Goal: Task Accomplishment & Management: Use online tool/utility

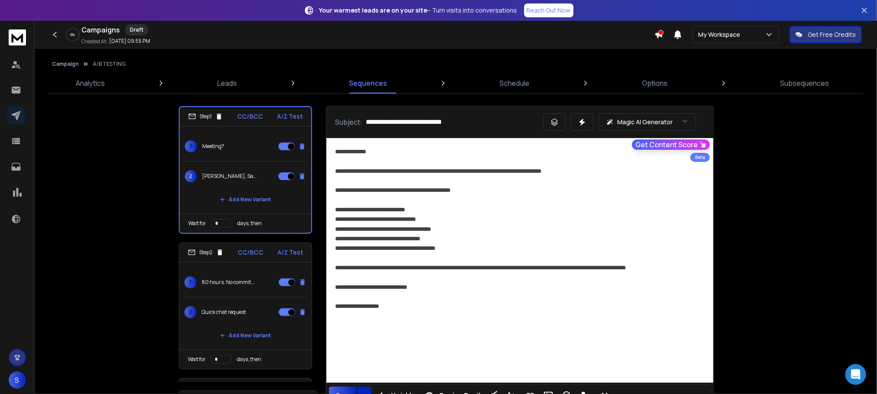
scroll to position [65, 0]
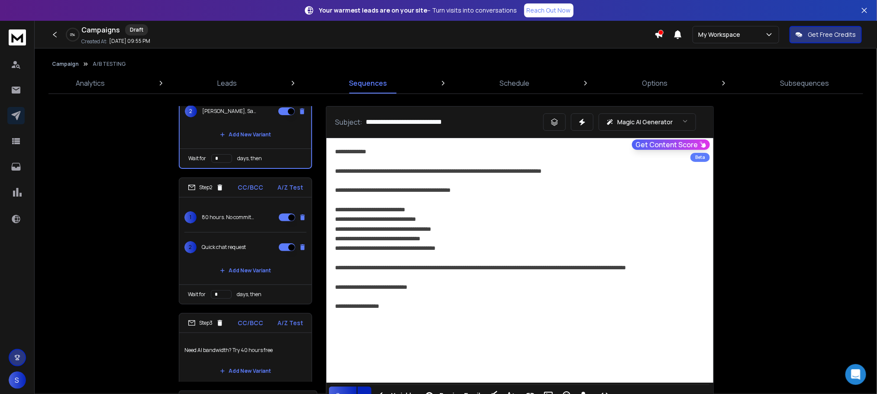
click at [226, 238] on div "2 Quick chat request" at bounding box center [245, 247] width 122 height 29
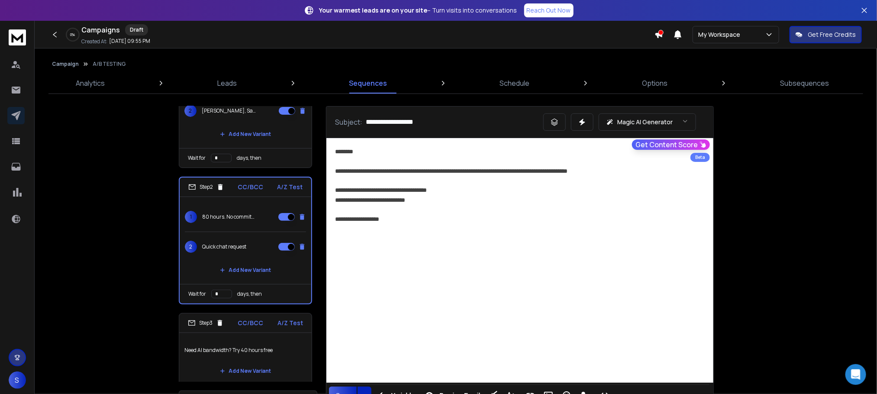
click at [223, 210] on div "1 80 hours. No commitment." at bounding box center [245, 217] width 121 height 30
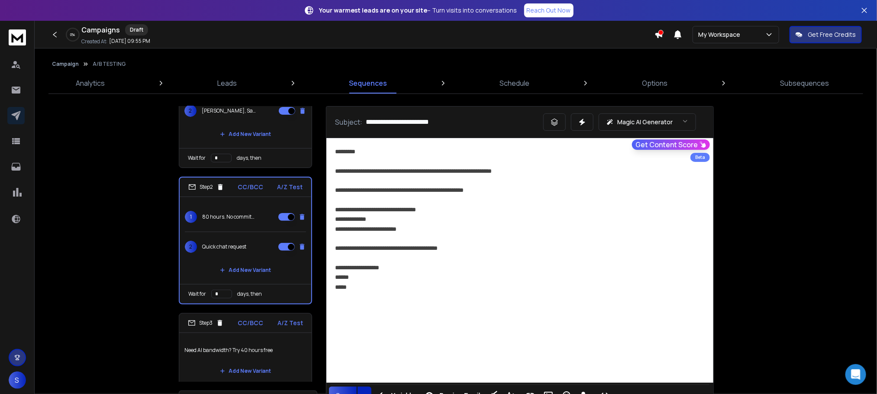
click at [220, 242] on div "2 Quick chat request" at bounding box center [215, 247] width 61 height 12
type input "**********"
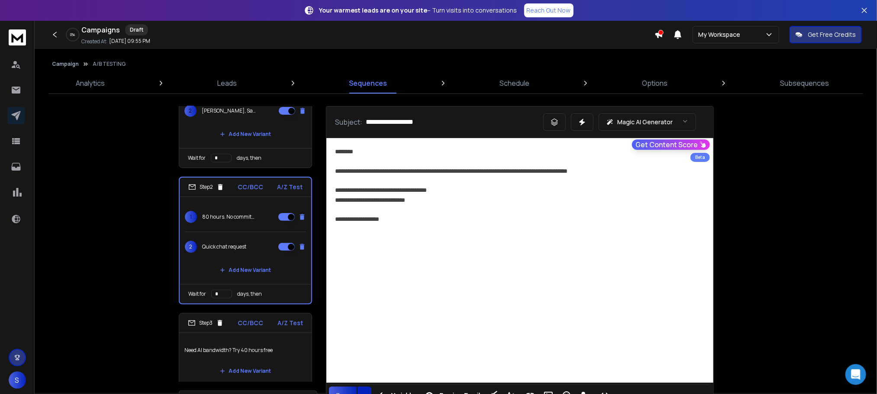
click at [416, 204] on div "**********" at bounding box center [519, 200] width 369 height 10
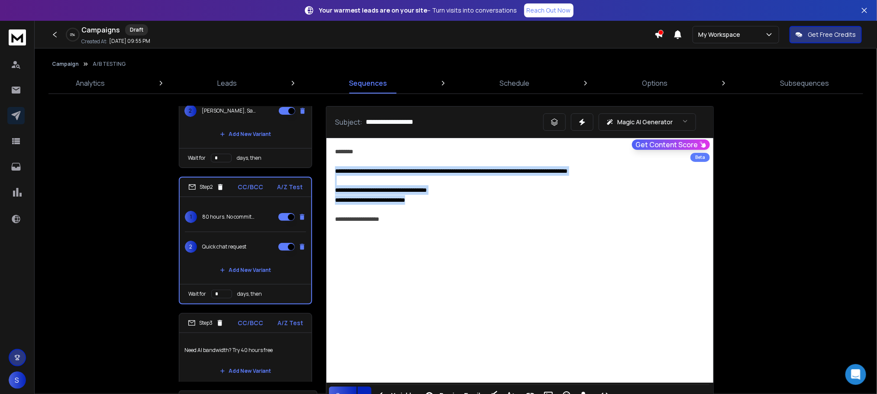
drag, startPoint x: 426, startPoint y: 204, endPoint x: 303, endPoint y: 172, distance: 127.1
click at [303, 172] on div "Step 1 CC/BCC A/Z Test 1 Meeting? 2 [PERSON_NAME], Say "yes" to connect Add New…" at bounding box center [456, 257] width 554 height 302
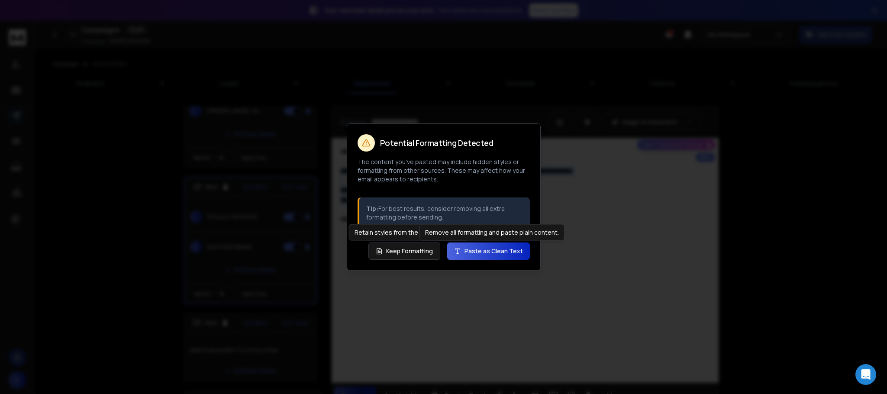
click at [478, 249] on button "Paste as Clean Text" at bounding box center [488, 251] width 83 height 17
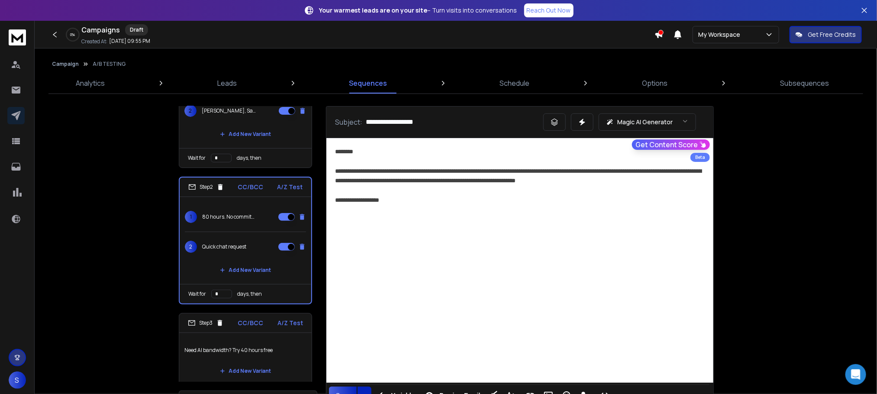
click at [349, 151] on div "********" at bounding box center [519, 152] width 369 height 10
click at [389, 123] on input "**********" at bounding box center [450, 122] width 169 height 10
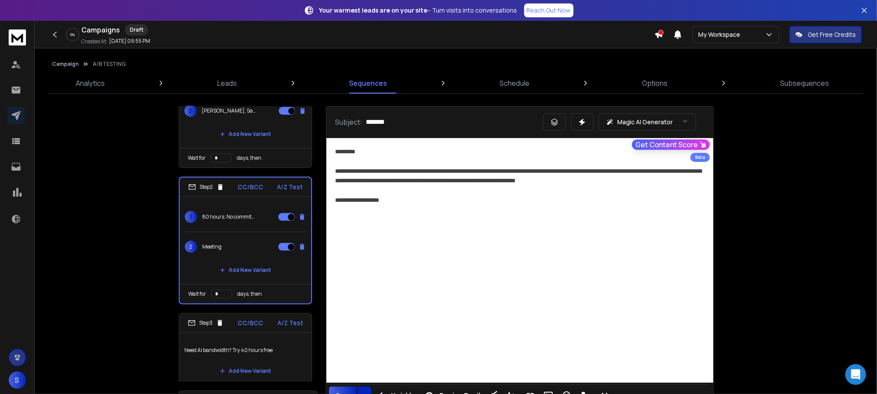
type input "*******"
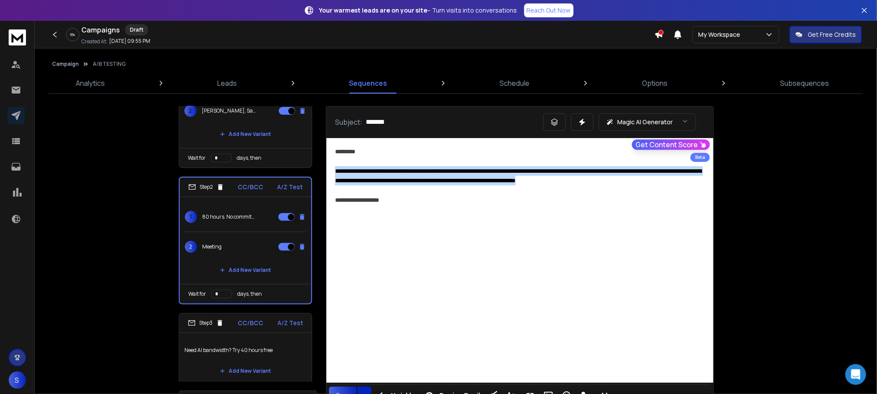
copy div "**********"
drag, startPoint x: 687, startPoint y: 182, endPoint x: 321, endPoint y: 171, distance: 366.1
click at [321, 171] on div "Step 1 CC/BCC A/Z Test 1 Meeting? 2 [PERSON_NAME], Say "yes" to connect Add New…" at bounding box center [456, 257] width 554 height 302
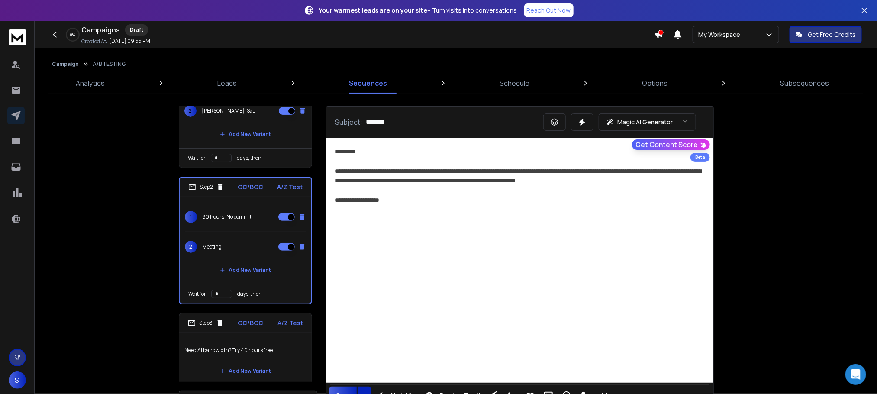
click at [466, 342] on div "**********" at bounding box center [520, 256] width 387 height 236
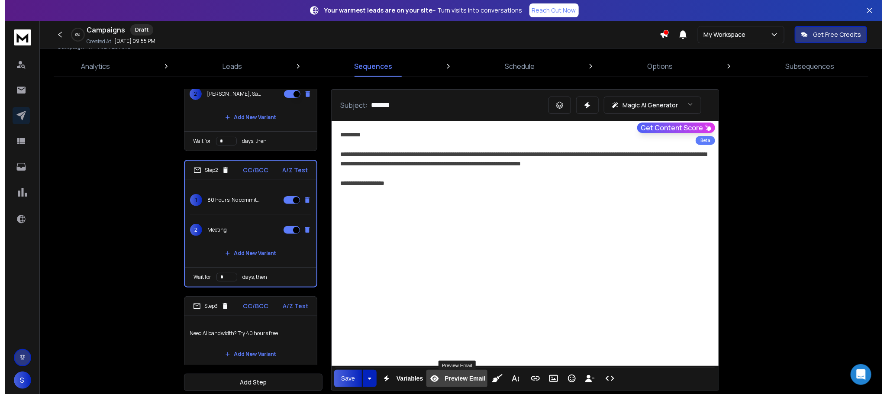
scroll to position [26, 0]
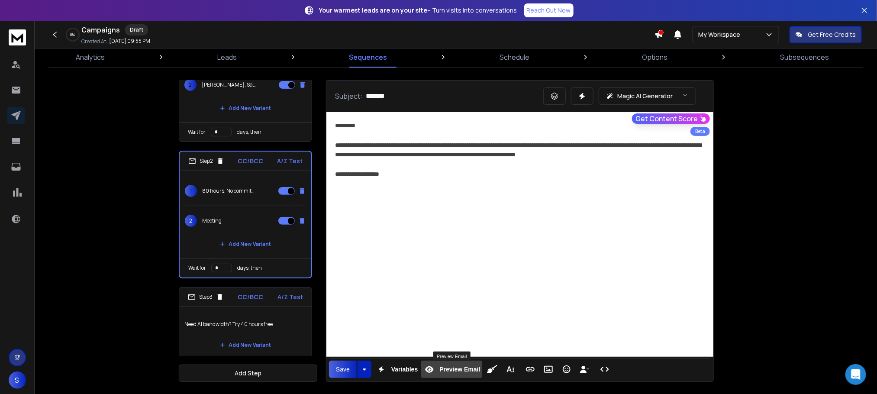
click at [462, 366] on span "Preview Email" at bounding box center [460, 369] width 44 height 7
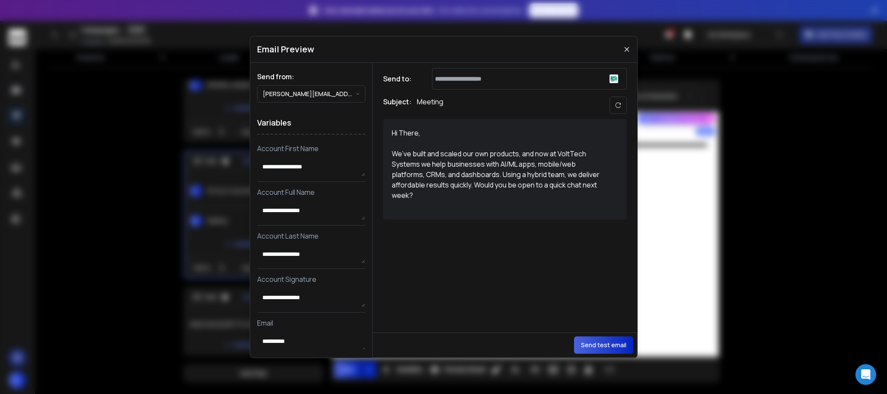
type textarea "********"
type textarea "**********"
type textarea "******"
type textarea "**********"
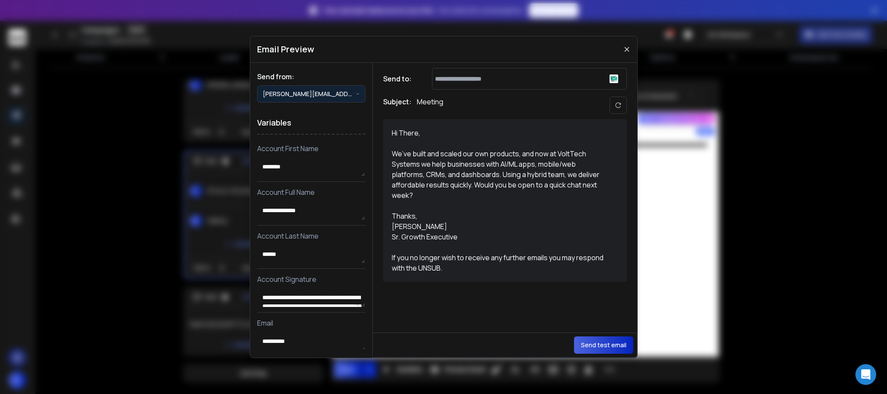
click at [357, 91] on icon "button" at bounding box center [358, 94] width 4 height 9
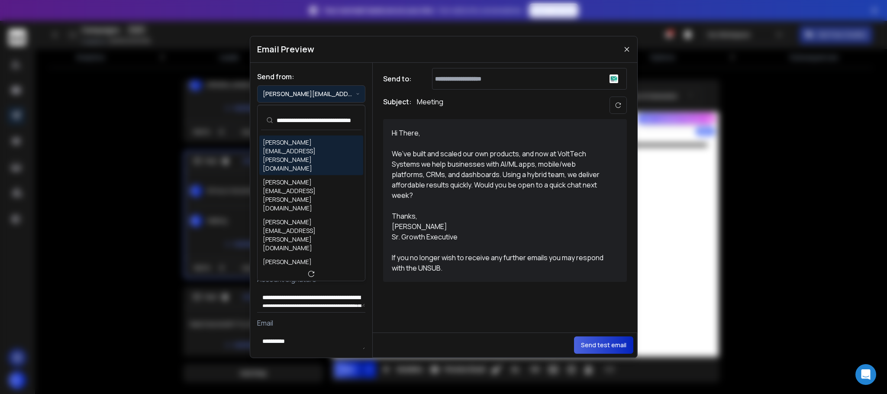
scroll to position [0, 24]
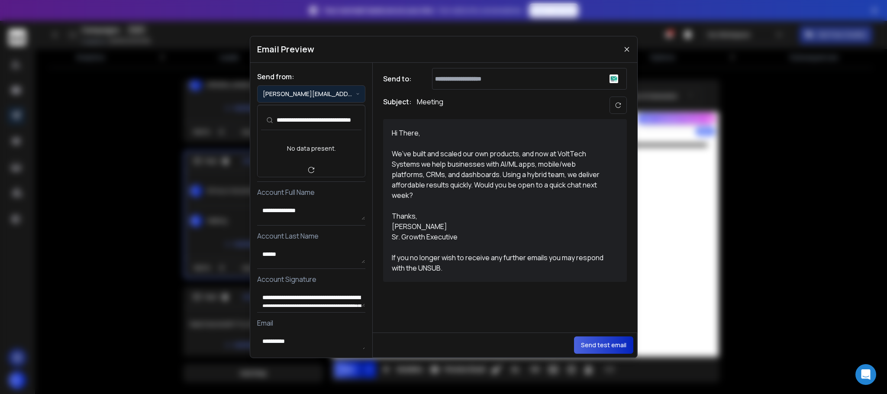
type input "**********"
click at [327, 103] on button "[PERSON_NAME][EMAIL_ADDRESS][PERSON_NAME][DOMAIN_NAME]" at bounding box center [311, 93] width 108 height 17
click at [333, 99] on button "[PERSON_NAME][EMAIL_ADDRESS][PERSON_NAME][DOMAIN_NAME]" at bounding box center [311, 93] width 108 height 17
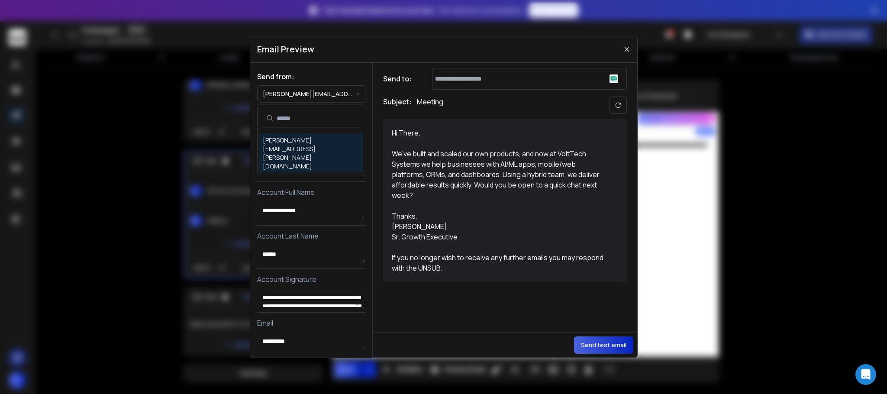
click at [325, 139] on div "[PERSON_NAME][EMAIL_ADDRESS][PERSON_NAME][DOMAIN_NAME]" at bounding box center [311, 153] width 97 height 35
type textarea "*****"
type textarea "**********"
type textarea "*******"
type textarea "**********"
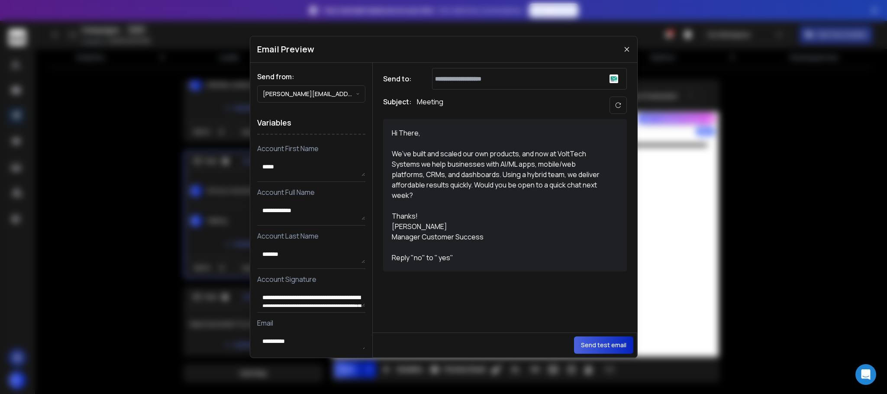
click at [476, 70] on div at bounding box center [529, 79] width 195 height 22
click at [495, 70] on div "[EMAIL_ADDRESS][DOMAIN_NAME]" at bounding box center [529, 79] width 195 height 22
click at [614, 340] on button "Send test email" at bounding box center [603, 344] width 59 height 17
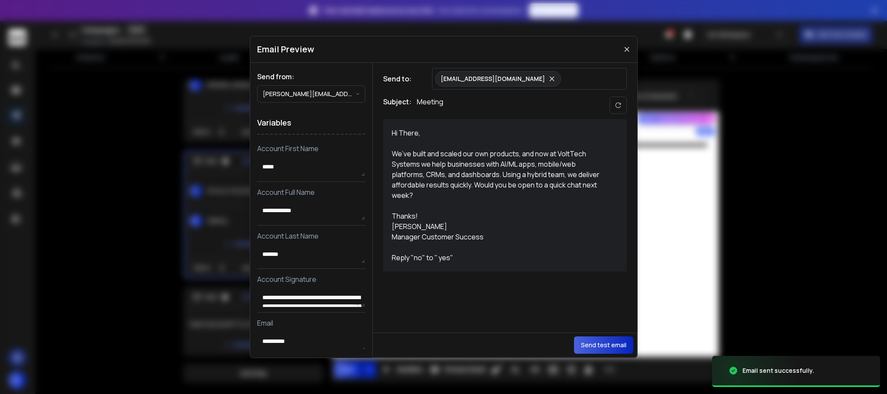
click at [549, 78] on icon at bounding box center [552, 78] width 7 height 7
click at [505, 78] on input at bounding box center [529, 79] width 189 height 16
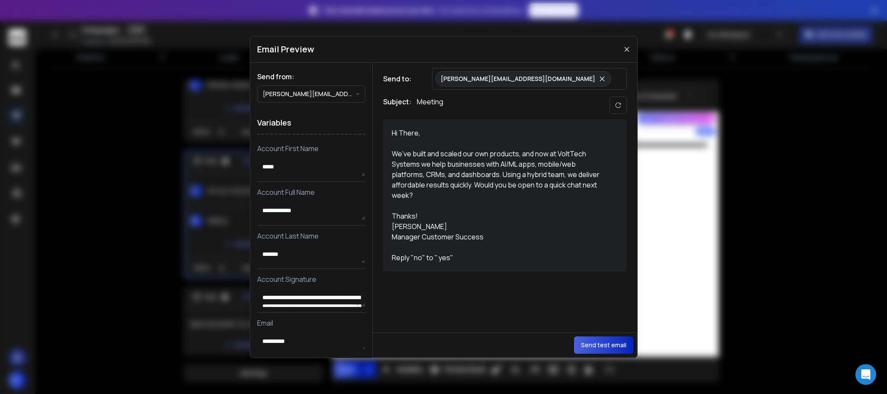
click at [629, 343] on button "Send test email" at bounding box center [603, 344] width 59 height 17
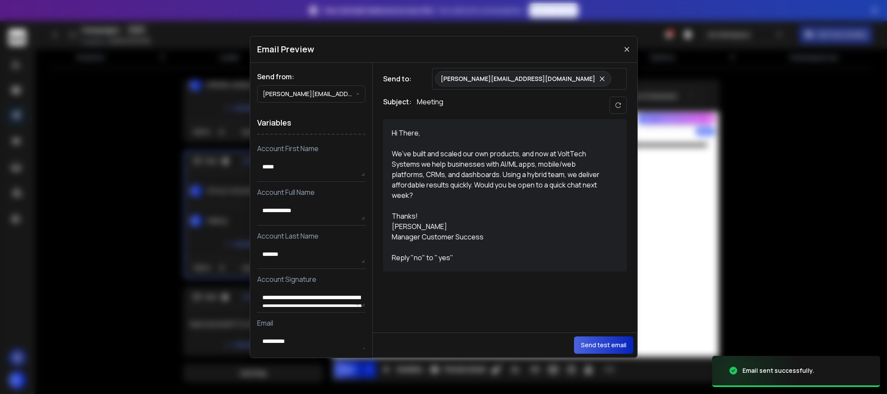
click at [599, 78] on icon at bounding box center [602, 78] width 7 height 7
click at [497, 78] on input at bounding box center [529, 79] width 189 height 16
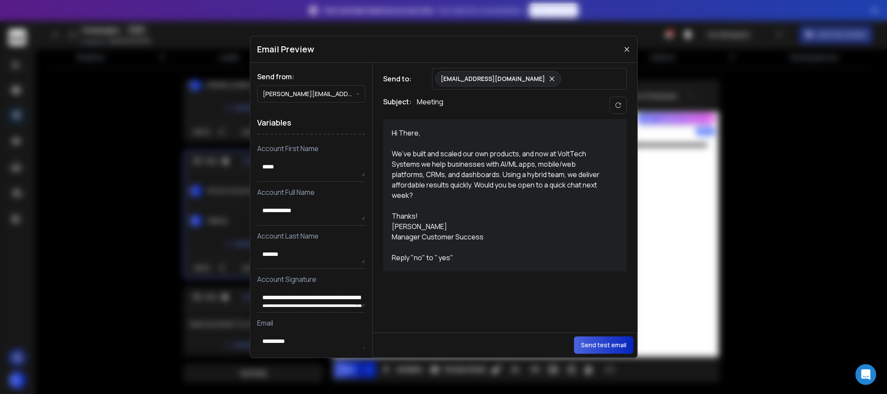
click at [602, 343] on button "Send test email" at bounding box center [603, 344] width 59 height 17
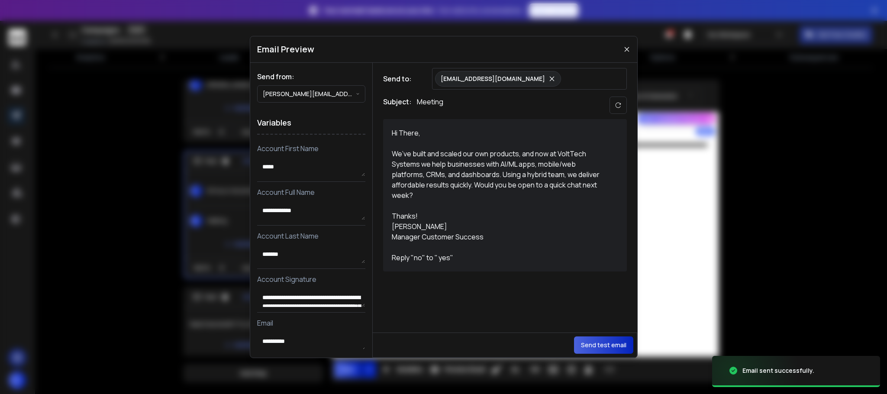
click at [549, 77] on icon at bounding box center [552, 78] width 7 height 7
click at [511, 77] on div at bounding box center [529, 79] width 195 height 22
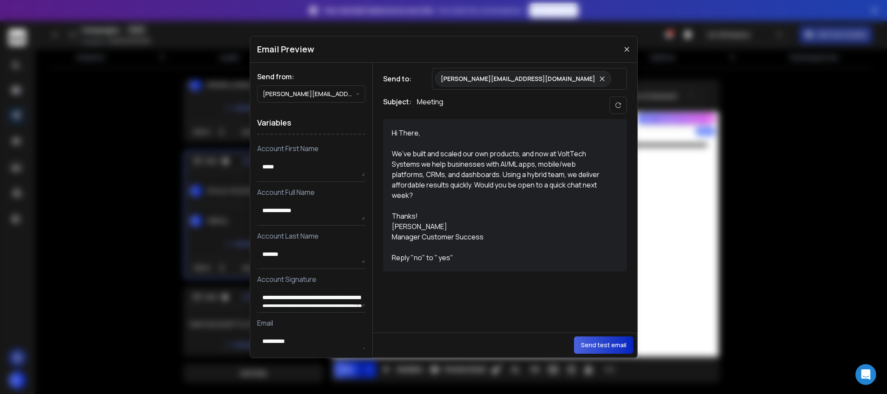
click at [605, 343] on button "Send test email" at bounding box center [603, 344] width 59 height 17
click at [599, 78] on icon at bounding box center [602, 78] width 7 height 7
click at [527, 78] on input at bounding box center [529, 79] width 189 height 16
click at [603, 342] on button "Send test email" at bounding box center [603, 344] width 59 height 17
click at [549, 78] on icon at bounding box center [552, 78] width 7 height 7
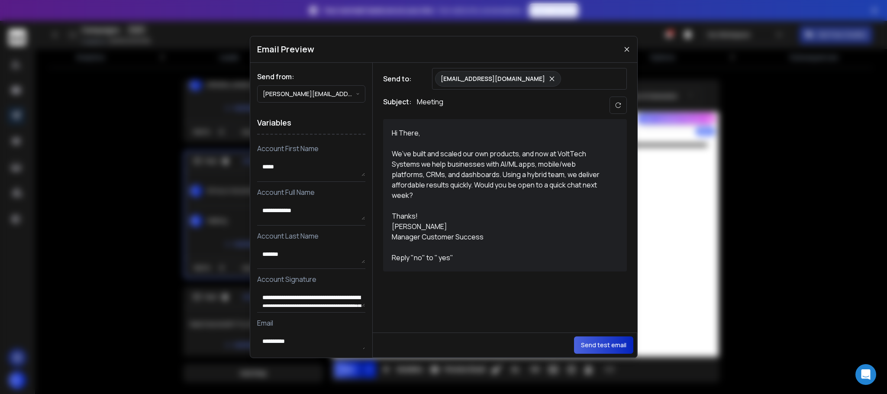
click at [565, 78] on input at bounding box center [659, 79] width 189 height 16
click at [590, 348] on button "Send test email" at bounding box center [603, 344] width 59 height 17
click at [549, 80] on icon at bounding box center [552, 78] width 7 height 7
click at [529, 80] on input at bounding box center [529, 79] width 189 height 16
click at [612, 348] on button "Send test email" at bounding box center [603, 344] width 59 height 17
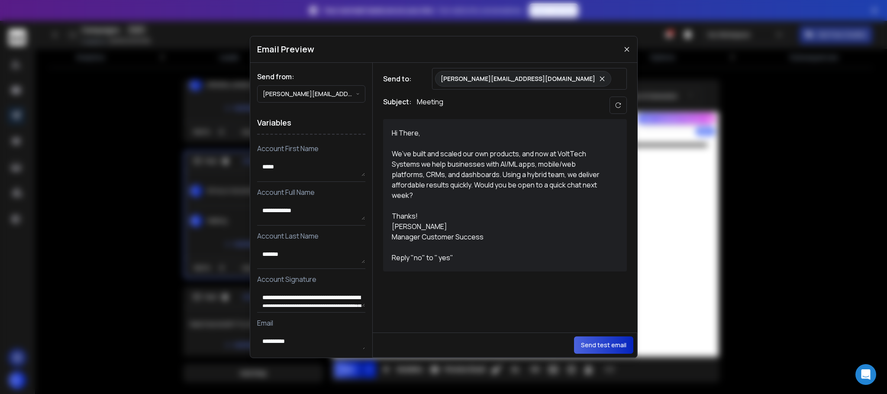
click at [511, 77] on div "[PERSON_NAME][EMAIL_ADDRESS][DOMAIN_NAME]" at bounding box center [523, 79] width 176 height 16
click at [510, 77] on div "[PERSON_NAME][EMAIL_ADDRESS][DOMAIN_NAME]" at bounding box center [523, 79] width 176 height 16
click at [600, 78] on icon at bounding box center [602, 78] width 5 height 5
click at [516, 78] on input at bounding box center [529, 79] width 189 height 16
click at [610, 344] on button "Send test email" at bounding box center [603, 344] width 59 height 17
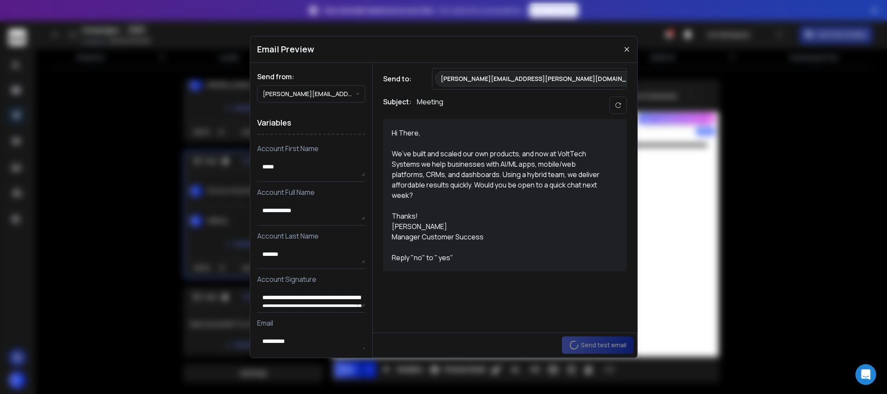
click at [649, 78] on icon at bounding box center [652, 78] width 7 height 7
click at [539, 78] on input at bounding box center [529, 79] width 189 height 16
click at [600, 335] on div "Send test email" at bounding box center [505, 345] width 265 height 25
click at [604, 349] on button "Send test email" at bounding box center [603, 344] width 59 height 17
click at [599, 77] on icon at bounding box center [602, 78] width 7 height 7
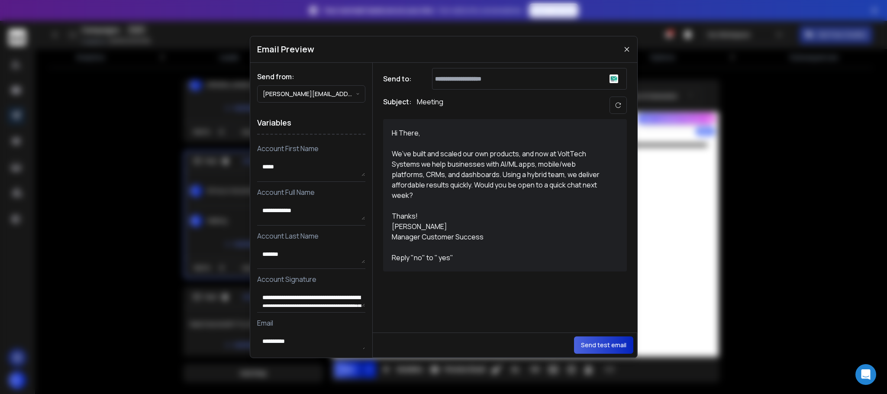
click at [547, 77] on input at bounding box center [529, 79] width 189 height 16
click at [598, 345] on button "Send test email" at bounding box center [603, 344] width 59 height 17
click at [699, 76] on icon at bounding box center [702, 78] width 7 height 7
click at [521, 76] on input at bounding box center [529, 79] width 189 height 16
click at [599, 346] on button "Send test email" at bounding box center [603, 344] width 59 height 17
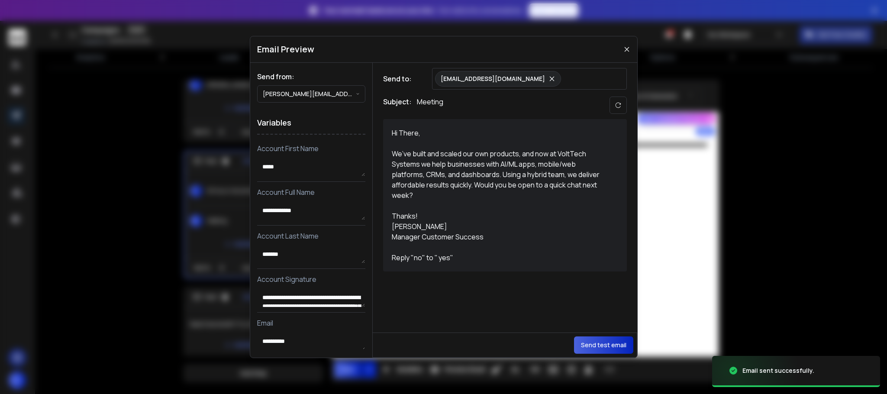
click at [549, 81] on icon at bounding box center [552, 78] width 7 height 7
click at [565, 81] on input at bounding box center [659, 79] width 189 height 16
click at [600, 340] on button "Send test email" at bounding box center [603, 344] width 59 height 17
click at [649, 77] on icon at bounding box center [652, 78] width 7 height 7
click at [549, 78] on input at bounding box center [529, 79] width 189 height 16
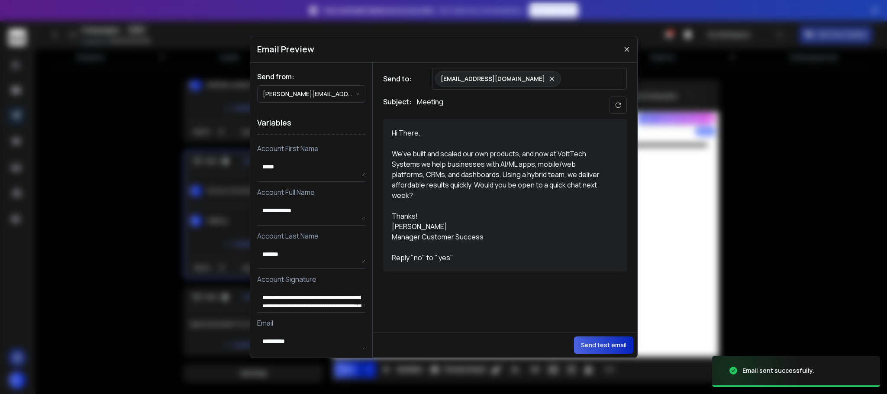
click at [610, 344] on button "Send test email" at bounding box center [603, 344] width 59 height 17
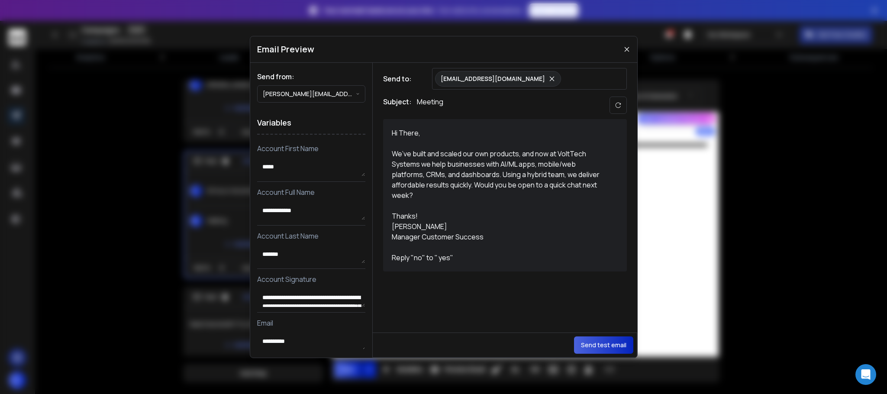
click at [520, 78] on div "[EMAIL_ADDRESS][DOMAIN_NAME]" at bounding box center [498, 79] width 126 height 16
click at [528, 77] on div "[EMAIL_ADDRESS][DOMAIN_NAME]" at bounding box center [498, 79] width 126 height 16
click at [549, 80] on icon at bounding box center [552, 78] width 7 height 7
click at [565, 80] on input at bounding box center [659, 79] width 189 height 16
click at [605, 339] on button "Send test email" at bounding box center [603, 344] width 59 height 17
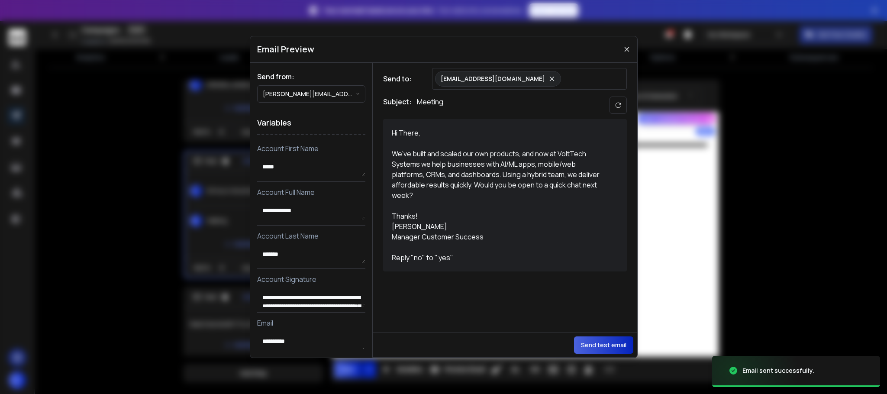
click at [549, 78] on icon at bounding box center [552, 78] width 7 height 7
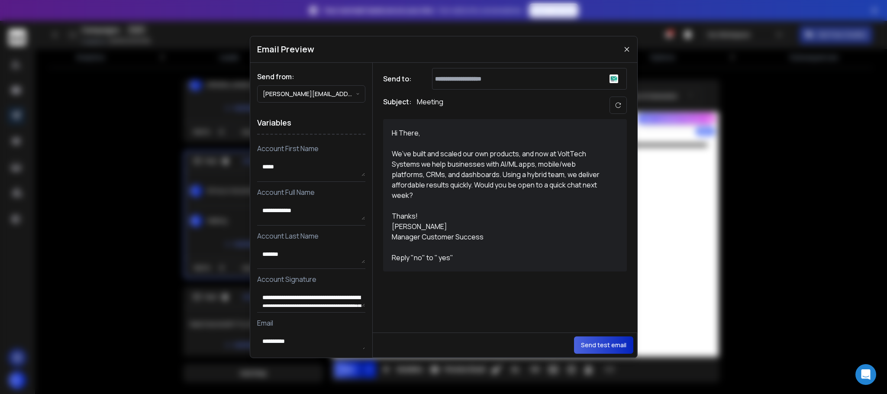
click at [499, 78] on input at bounding box center [529, 79] width 189 height 16
click at [619, 343] on button "Send test email" at bounding box center [603, 344] width 59 height 17
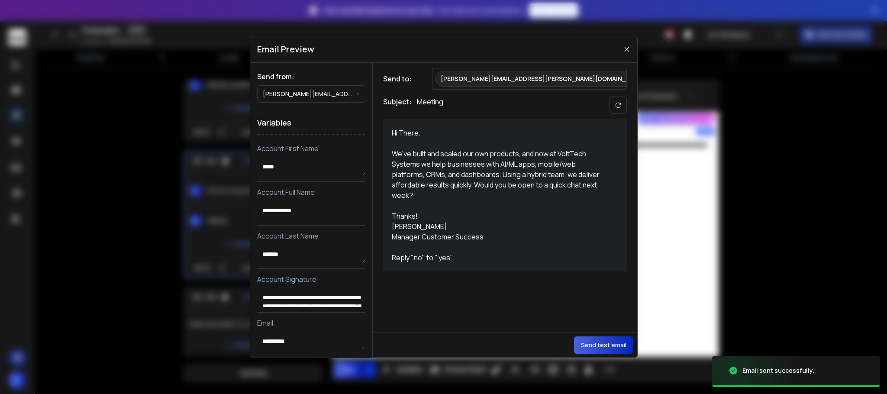
click at [649, 81] on icon at bounding box center [652, 78] width 7 height 7
click at [527, 81] on input at bounding box center [529, 79] width 189 height 16
click at [612, 343] on button "Send test email" at bounding box center [603, 344] width 59 height 17
click at [549, 79] on icon at bounding box center [552, 78] width 7 height 7
click at [514, 79] on input at bounding box center [529, 79] width 189 height 16
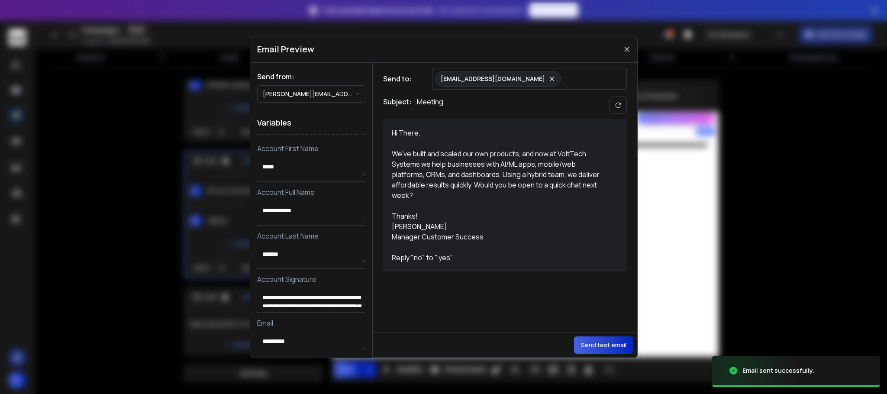
click at [590, 343] on button "Send test email" at bounding box center [603, 344] width 59 height 17
click at [549, 77] on icon at bounding box center [552, 78] width 7 height 7
click at [565, 77] on input at bounding box center [659, 79] width 189 height 16
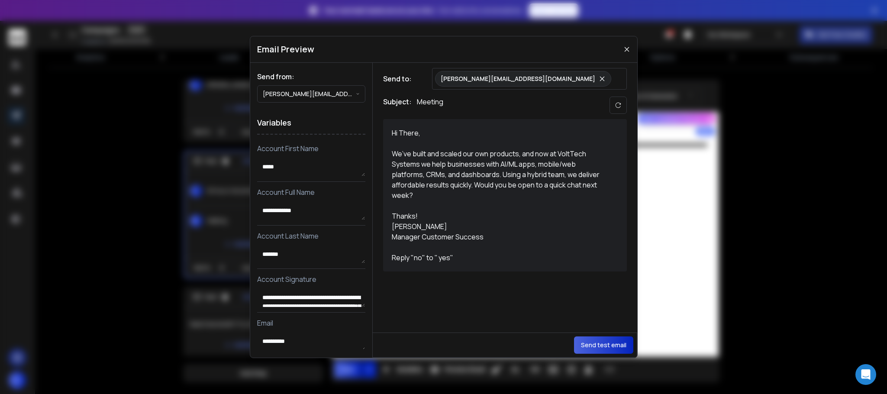
click at [613, 344] on button "Send test email" at bounding box center [603, 344] width 59 height 17
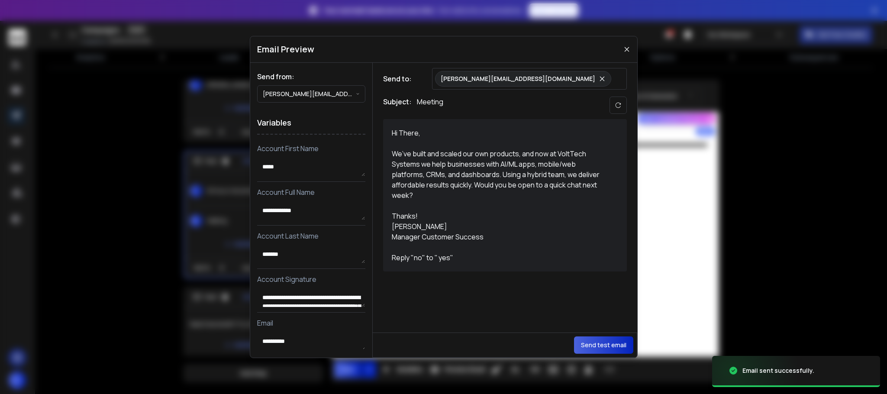
click at [600, 80] on icon at bounding box center [602, 78] width 5 height 5
click at [534, 81] on input at bounding box center [529, 79] width 189 height 16
click at [602, 347] on button "Send test email" at bounding box center [603, 344] width 59 height 17
click at [599, 80] on icon at bounding box center [602, 78] width 7 height 7
click at [538, 80] on input at bounding box center [529, 79] width 189 height 16
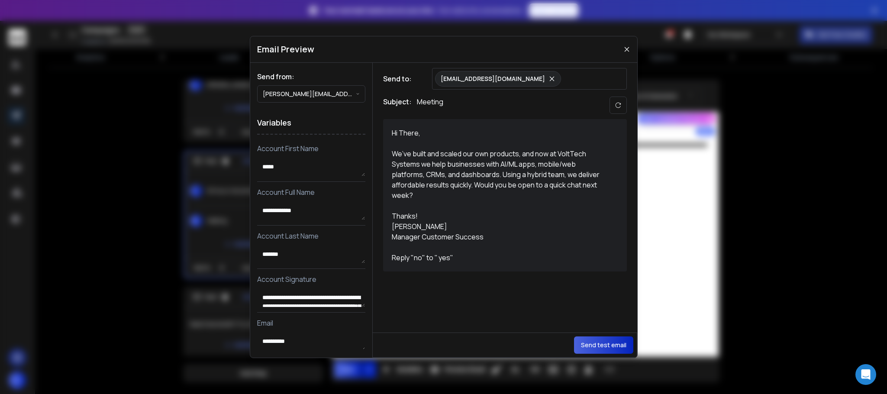
click at [623, 347] on button "Send test email" at bounding box center [603, 344] width 59 height 17
click at [549, 77] on icon at bounding box center [552, 78] width 7 height 7
click at [483, 77] on input at bounding box center [529, 79] width 189 height 16
click at [596, 340] on button "Send test email" at bounding box center [603, 344] width 59 height 17
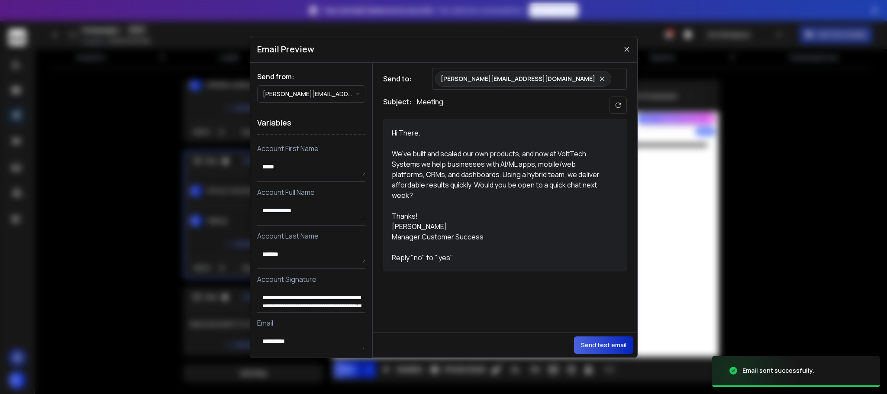
click at [600, 78] on icon at bounding box center [602, 78] width 5 height 5
click at [513, 78] on input at bounding box center [529, 79] width 189 height 16
click at [621, 347] on button "Send test email" at bounding box center [603, 344] width 59 height 17
click at [549, 82] on icon at bounding box center [552, 78] width 7 height 7
click at [547, 82] on input at bounding box center [529, 79] width 189 height 16
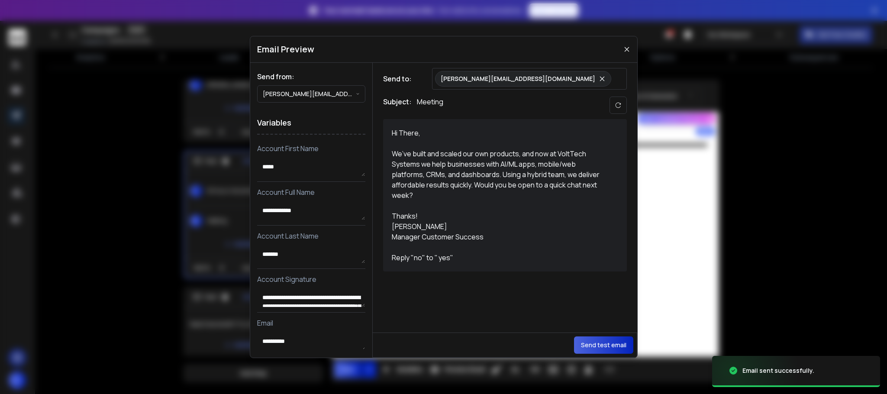
click at [601, 347] on button "Send test email" at bounding box center [603, 344] width 59 height 17
click at [599, 77] on icon at bounding box center [602, 78] width 7 height 7
click at [512, 77] on input at bounding box center [529, 79] width 189 height 16
click at [602, 340] on button "Send test email" at bounding box center [603, 344] width 59 height 17
click at [602, 340] on div "Send test email" at bounding box center [505, 345] width 265 height 25
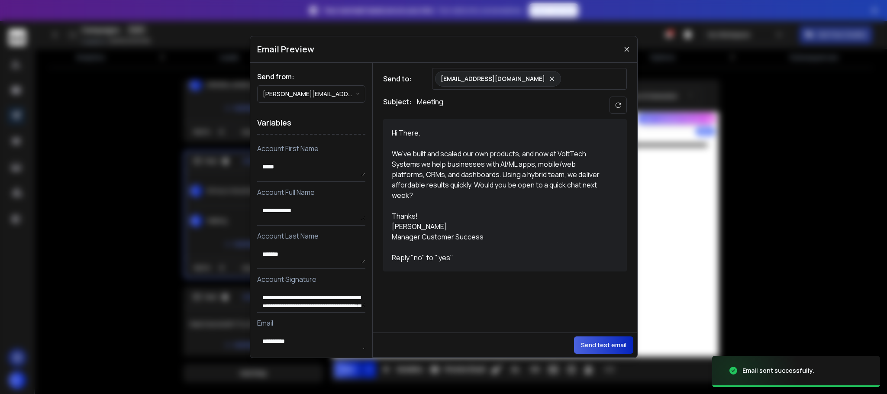
click at [549, 81] on icon at bounding box center [552, 78] width 7 height 7
click at [528, 81] on input at bounding box center [529, 79] width 189 height 16
click at [612, 343] on button "Send test email" at bounding box center [603, 344] width 59 height 17
click at [549, 81] on icon at bounding box center [552, 78] width 7 height 7
click at [513, 81] on input at bounding box center [529, 79] width 189 height 16
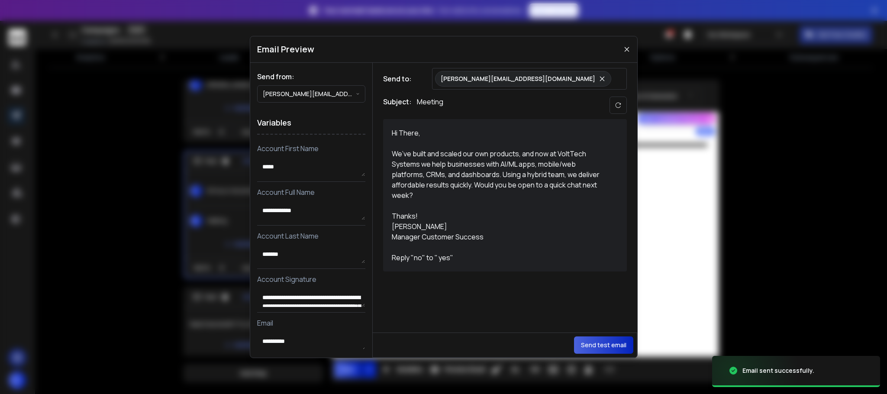
click at [613, 349] on button "Send test email" at bounding box center [603, 344] width 59 height 17
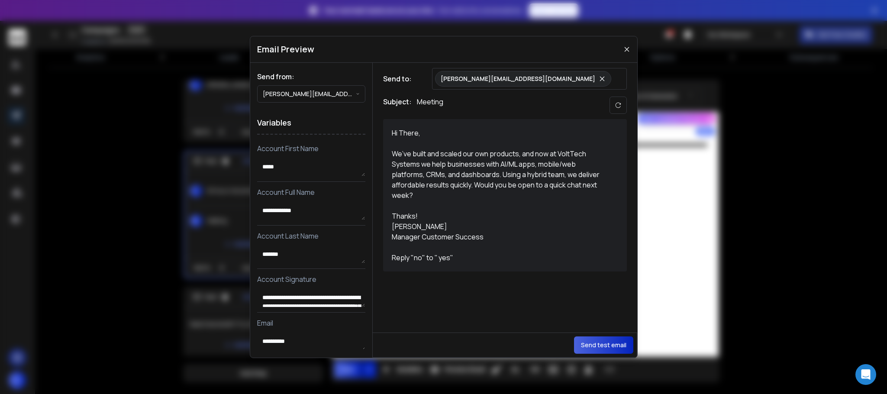
click at [599, 77] on icon at bounding box center [602, 78] width 7 height 7
click at [615, 80] on input at bounding box center [709, 79] width 189 height 16
click at [590, 350] on button "Send test email" at bounding box center [603, 344] width 59 height 17
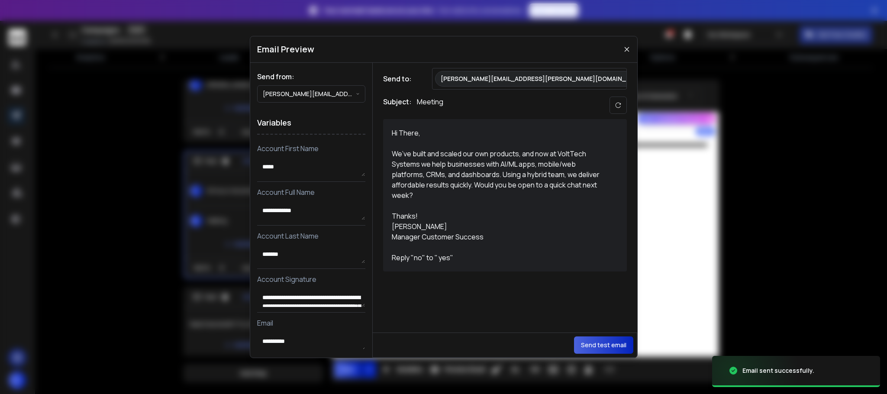
click at [649, 81] on icon at bounding box center [652, 78] width 7 height 7
click at [498, 81] on input at bounding box center [529, 79] width 189 height 16
click at [598, 346] on button "Send test email" at bounding box center [603, 344] width 59 height 17
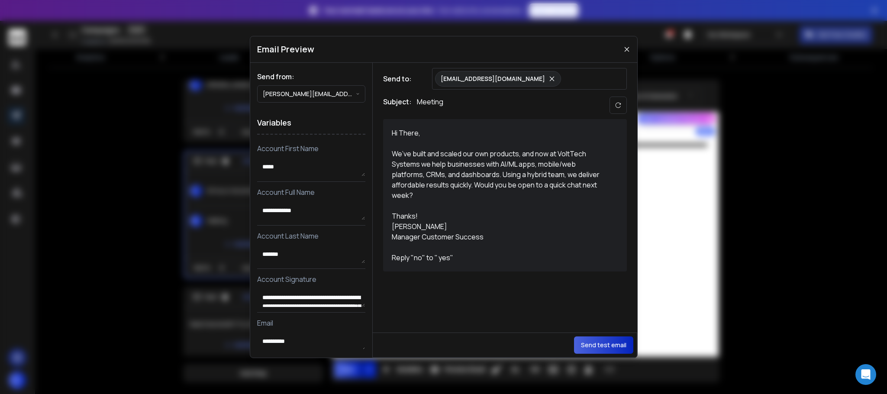
click at [516, 74] on div "[EMAIL_ADDRESS][DOMAIN_NAME]" at bounding box center [498, 79] width 126 height 16
click at [517, 84] on div "[EMAIL_ADDRESS][DOMAIN_NAME]" at bounding box center [498, 79] width 126 height 16
click at [549, 80] on icon at bounding box center [552, 78] width 7 height 7
click at [517, 80] on div "[MEDICAL_DATA][EMAIL_ADDRESS][DOMAIN_NAME]" at bounding box center [529, 79] width 195 height 22
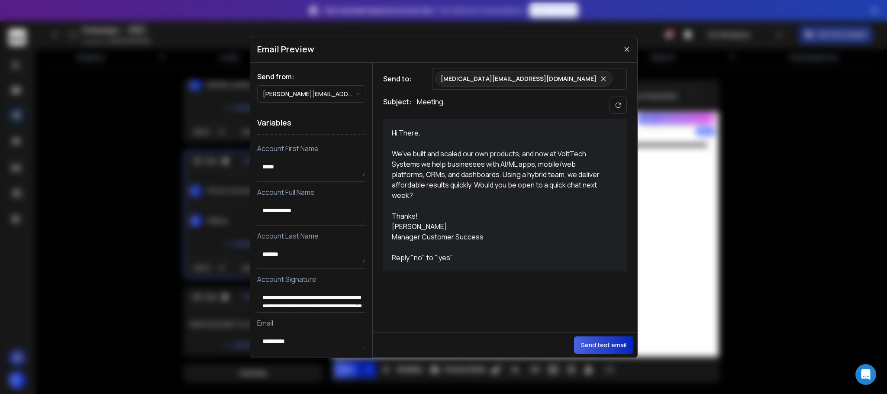
click at [608, 353] on button "Send test email" at bounding box center [603, 344] width 59 height 17
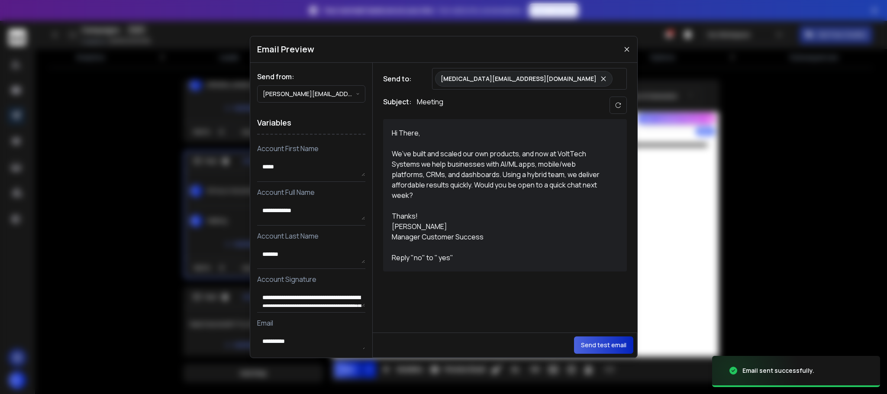
click at [600, 75] on icon at bounding box center [603, 78] width 7 height 7
click at [606, 346] on button "Send test email" at bounding box center [603, 344] width 59 height 17
click at [599, 76] on icon at bounding box center [602, 78] width 7 height 7
click at [503, 76] on input at bounding box center [529, 79] width 189 height 16
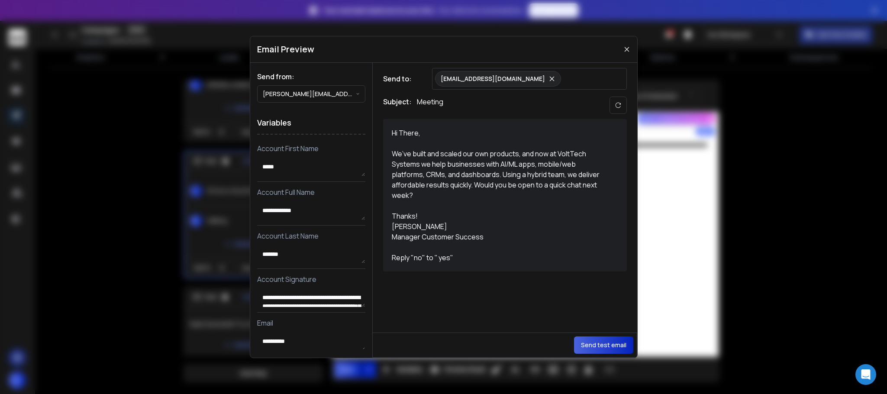
click at [598, 340] on button "Send test email" at bounding box center [603, 344] width 59 height 17
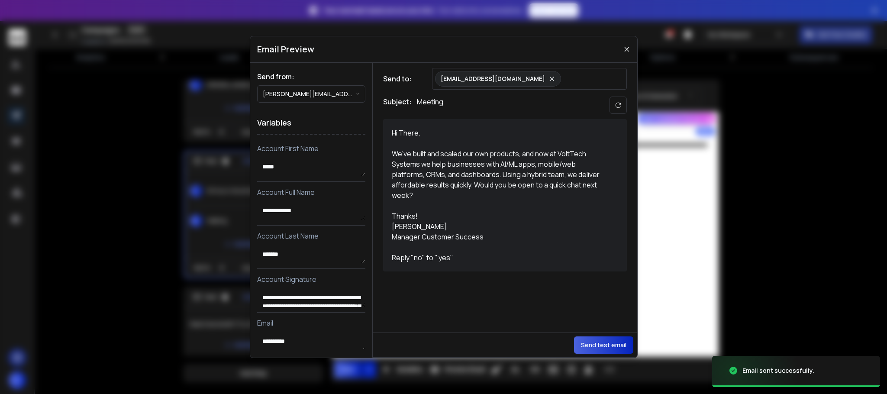
click at [549, 78] on icon at bounding box center [552, 78] width 7 height 7
click at [537, 79] on input at bounding box center [529, 79] width 189 height 16
click at [605, 340] on button "Send test email" at bounding box center [603, 344] width 59 height 17
click at [549, 79] on icon at bounding box center [552, 78] width 7 height 7
click at [520, 79] on input at bounding box center [529, 79] width 189 height 16
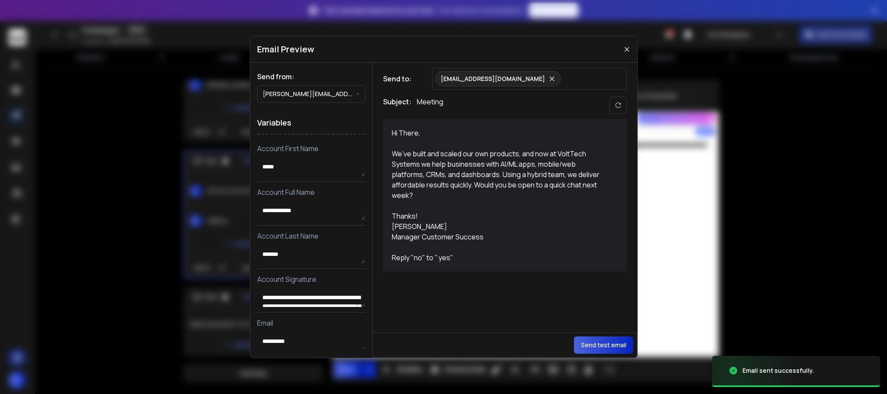
click at [609, 349] on button "Send test email" at bounding box center [603, 344] width 59 height 17
click at [549, 79] on icon at bounding box center [552, 78] width 7 height 7
click at [525, 79] on input at bounding box center [529, 79] width 189 height 16
click at [622, 349] on button "Send test email" at bounding box center [603, 344] width 59 height 17
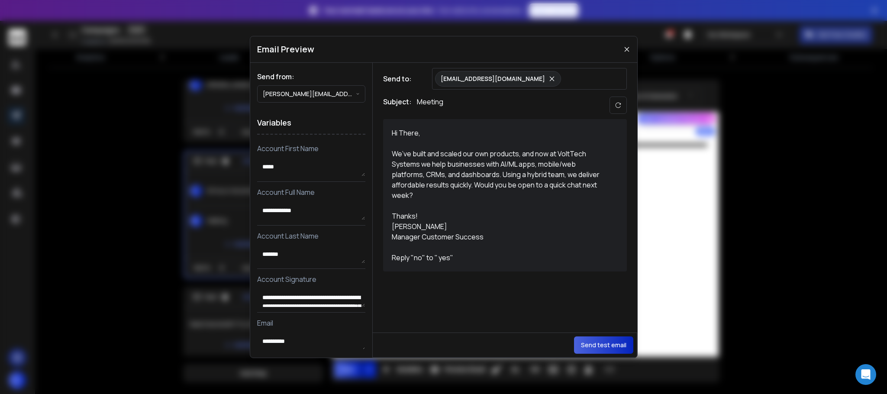
click at [549, 78] on icon at bounding box center [552, 78] width 7 height 7
click at [530, 78] on input at bounding box center [529, 79] width 189 height 16
click at [599, 343] on button "Send test email" at bounding box center [603, 344] width 59 height 17
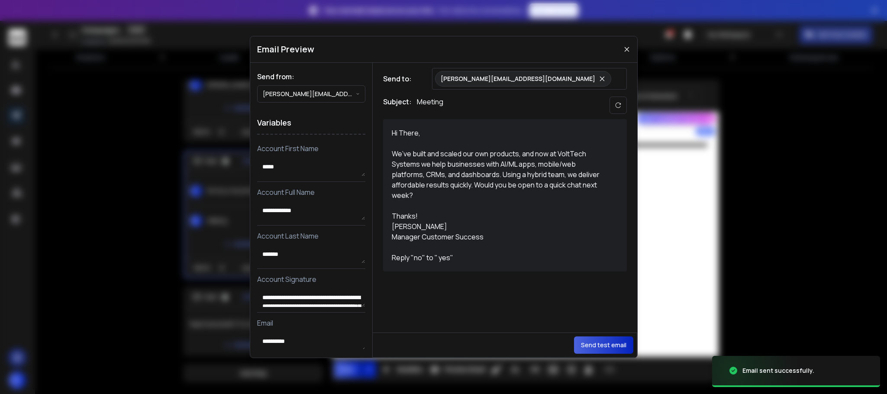
click at [516, 84] on div "[PERSON_NAME][EMAIL_ADDRESS][DOMAIN_NAME]" at bounding box center [523, 79] width 176 height 16
click at [599, 81] on icon at bounding box center [602, 78] width 7 height 7
click at [519, 80] on input at bounding box center [529, 79] width 189 height 16
click at [519, 80] on div "[PERSON_NAME][EMAIL_ADDRESS][PERSON_NAME][DOMAIN_NAME]" at bounding box center [529, 79] width 195 height 22
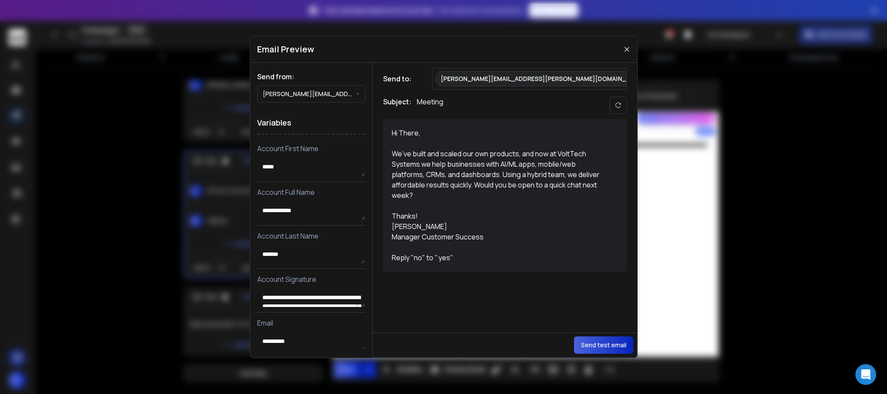
click at [601, 347] on button "Send test email" at bounding box center [603, 344] width 59 height 17
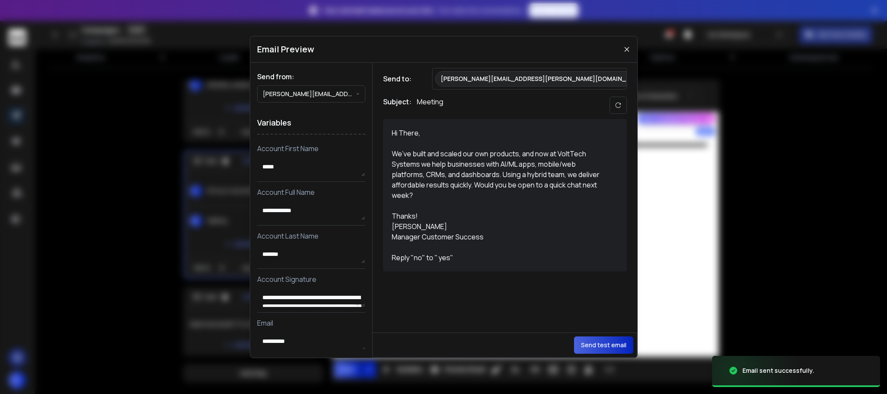
click at [649, 80] on icon at bounding box center [652, 78] width 7 height 7
click at [519, 80] on input at bounding box center [529, 79] width 189 height 16
click at [607, 334] on div "Send test email" at bounding box center [505, 345] width 265 height 25
click at [607, 346] on button "Send test email" at bounding box center [603, 344] width 59 height 17
click at [607, 346] on div "Send test email" at bounding box center [505, 345] width 265 height 25
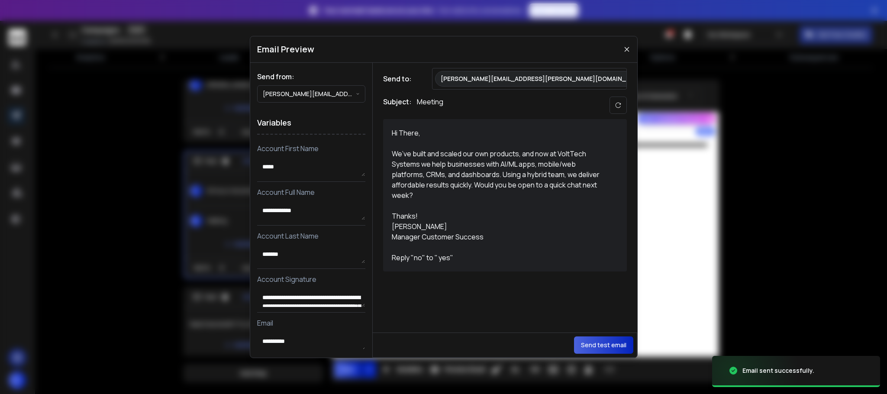
click at [649, 82] on icon at bounding box center [652, 78] width 7 height 7
click at [528, 82] on input at bounding box center [529, 79] width 189 height 16
click at [624, 349] on button "Send test email" at bounding box center [603, 344] width 59 height 17
click at [549, 79] on icon at bounding box center [552, 78] width 7 height 7
click at [565, 80] on input at bounding box center [659, 79] width 189 height 16
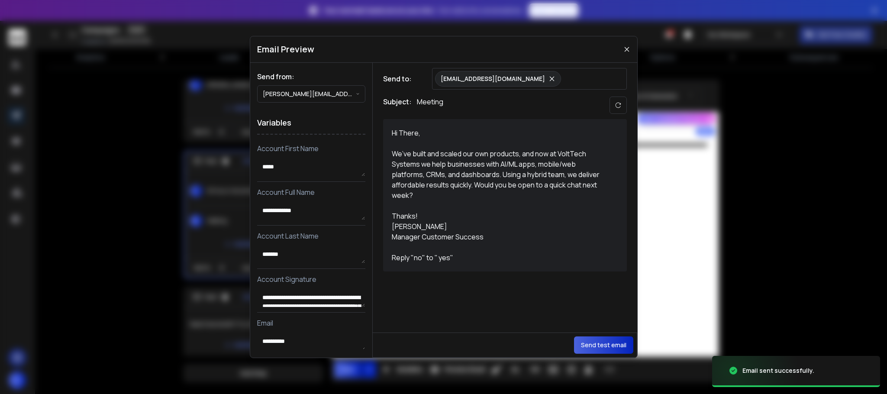
click at [612, 342] on button "Send test email" at bounding box center [603, 344] width 59 height 17
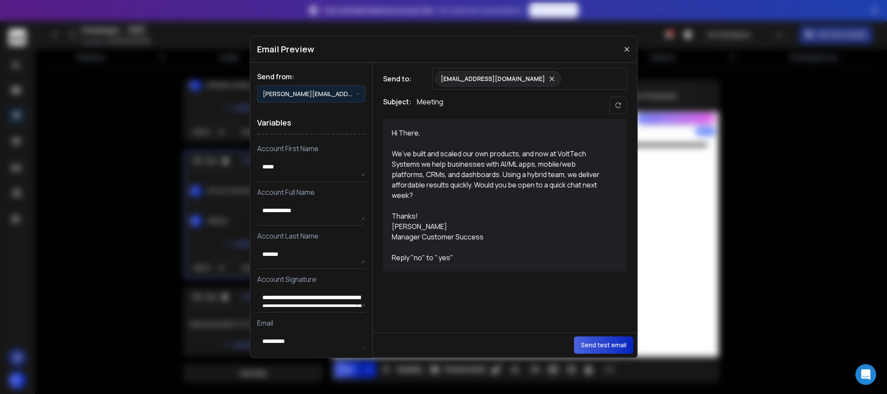
click at [308, 99] on button "[PERSON_NAME][EMAIL_ADDRESS][PERSON_NAME][DOMAIN_NAME]" at bounding box center [311, 93] width 108 height 17
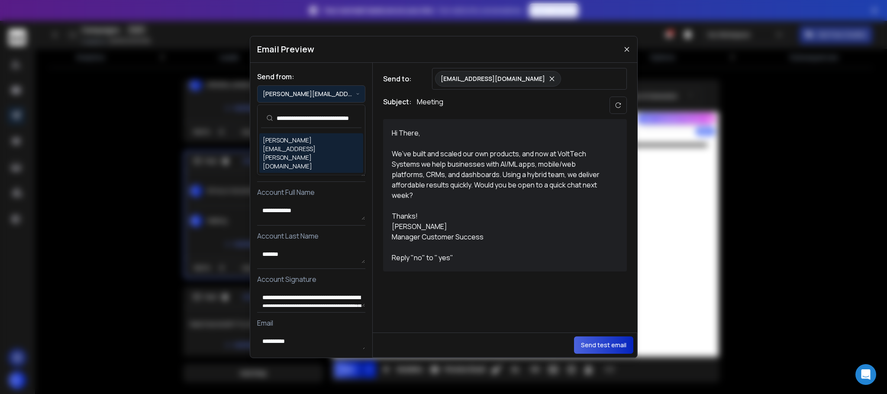
scroll to position [0, 22]
type input "**********"
click at [320, 97] on p "[PERSON_NAME][EMAIL_ADDRESS][PERSON_NAME][DOMAIN_NAME]" at bounding box center [309, 94] width 93 height 9
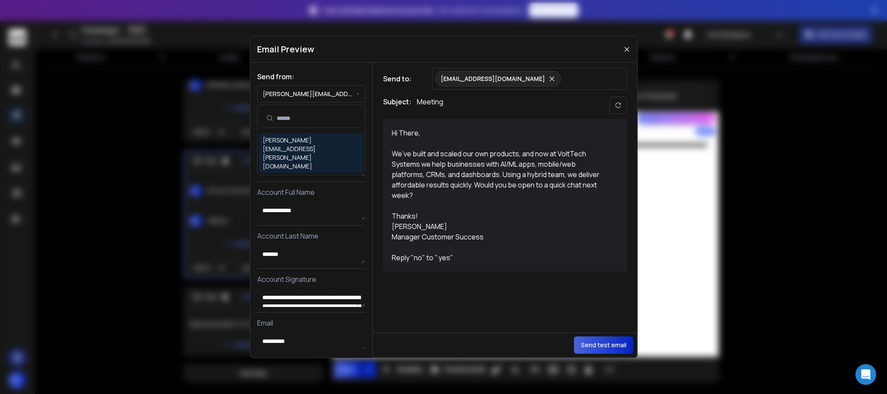
click at [311, 142] on div "[PERSON_NAME][EMAIL_ADDRESS][PERSON_NAME][DOMAIN_NAME]" at bounding box center [311, 153] width 97 height 35
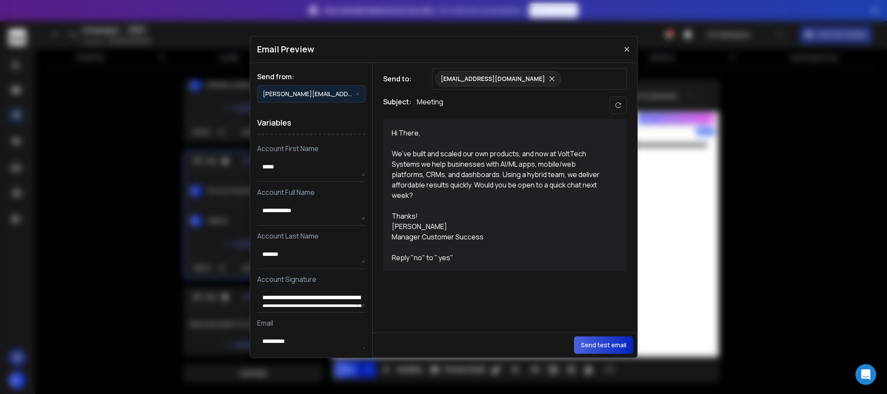
click at [316, 97] on p "[PERSON_NAME][EMAIL_ADDRESS][PERSON_NAME][DOMAIN_NAME]" at bounding box center [309, 94] width 93 height 9
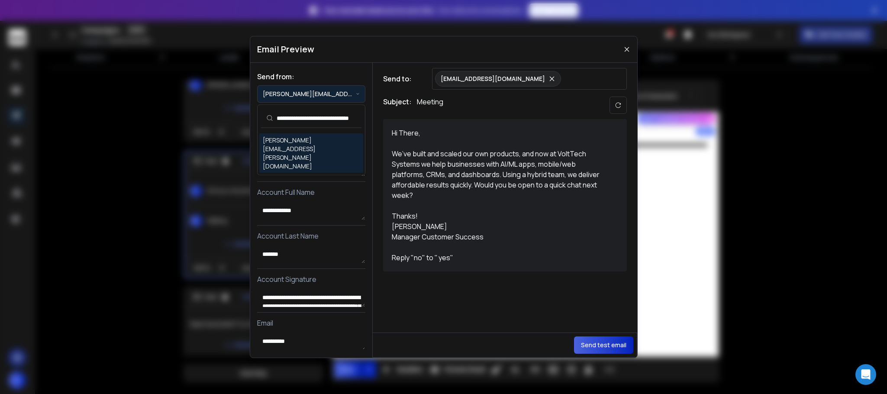
scroll to position [0, 21]
drag, startPoint x: 313, startPoint y: 114, endPoint x: 313, endPoint y: 126, distance: 12.1
click at [313, 126] on input "**********" at bounding box center [316, 118] width 79 height 19
type input "**********"
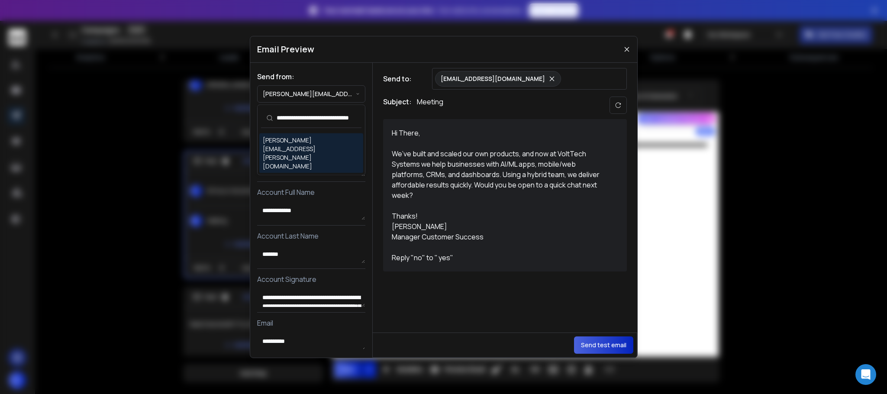
click at [312, 141] on div "[PERSON_NAME][EMAIL_ADDRESS][PERSON_NAME][DOMAIN_NAME]" at bounding box center [311, 153] width 97 height 35
type textarea "*****"
type textarea "**********"
type textarea "****"
type textarea "**********"
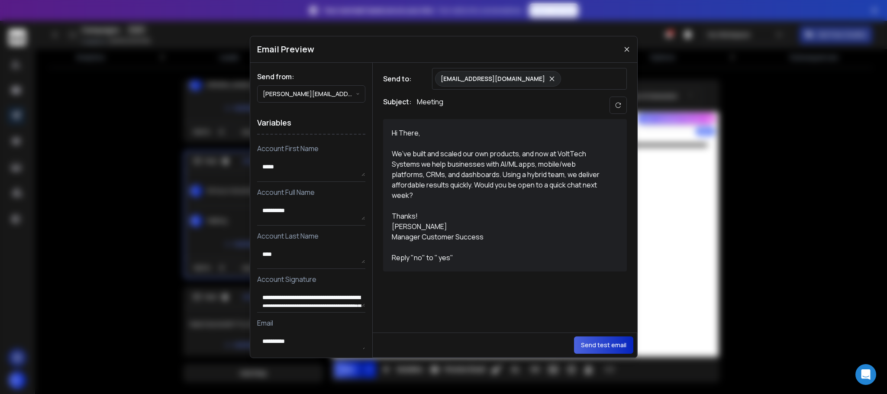
click at [549, 80] on icon at bounding box center [552, 78] width 7 height 7
click at [504, 80] on input at bounding box center [529, 79] width 189 height 16
click at [599, 344] on button "Send test email" at bounding box center [603, 344] width 59 height 17
click at [599, 78] on icon at bounding box center [602, 78] width 7 height 7
click at [523, 78] on input at bounding box center [529, 79] width 189 height 16
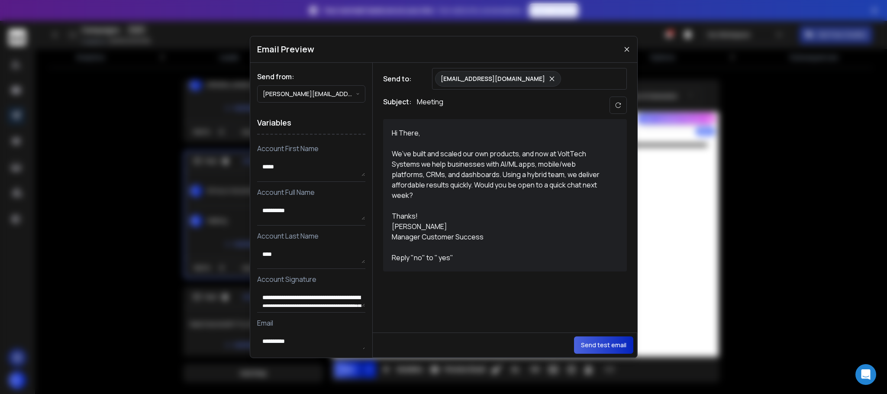
click at [508, 83] on div "[EMAIL_ADDRESS][DOMAIN_NAME]" at bounding box center [498, 79] width 126 height 16
click at [549, 80] on icon at bounding box center [552, 78] width 7 height 7
click at [509, 80] on input at bounding box center [529, 79] width 189 height 16
click at [602, 340] on button "Send test email" at bounding box center [603, 344] width 59 height 17
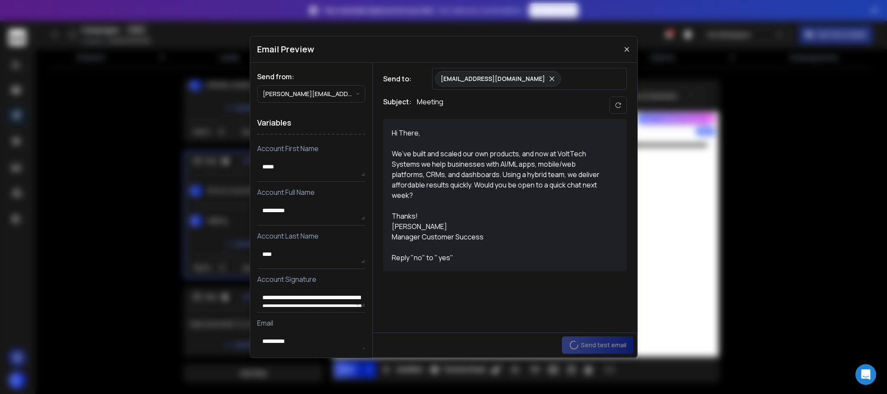
click at [550, 78] on icon at bounding box center [552, 78] width 5 height 5
click at [533, 79] on input at bounding box center [529, 79] width 189 height 16
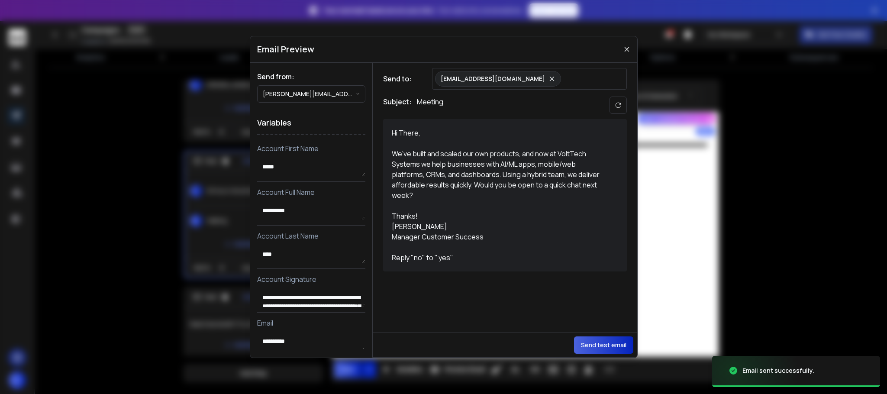
click at [590, 342] on button "Send test email" at bounding box center [603, 344] width 59 height 17
click at [549, 82] on icon at bounding box center [552, 78] width 7 height 7
click at [520, 82] on input at bounding box center [529, 79] width 189 height 16
click at [591, 347] on button "Send test email" at bounding box center [603, 344] width 59 height 17
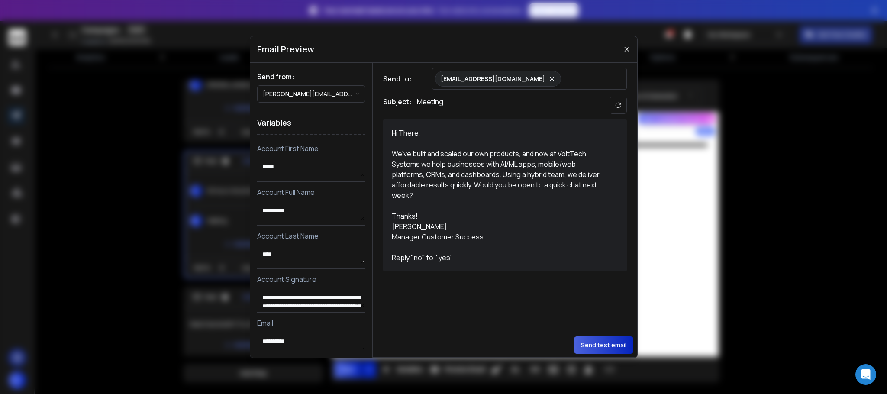
click at [549, 77] on icon at bounding box center [552, 78] width 7 height 7
click at [565, 77] on input at bounding box center [659, 79] width 189 height 16
click at [594, 345] on button "Send test email" at bounding box center [603, 344] width 59 height 17
click at [599, 81] on icon at bounding box center [602, 78] width 7 height 7
click at [532, 81] on div "[PERSON_NAME][EMAIL_ADDRESS][DOMAIN_NAME]" at bounding box center [529, 79] width 195 height 22
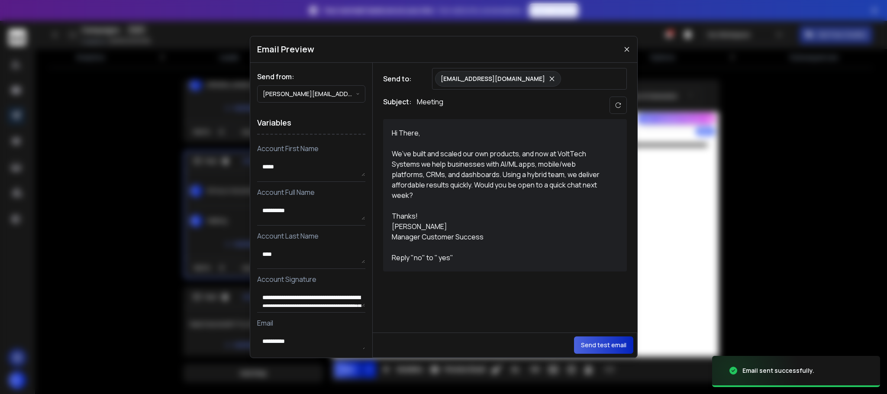
click at [601, 346] on button "Send test email" at bounding box center [603, 344] width 59 height 17
click at [549, 82] on icon at bounding box center [552, 78] width 7 height 7
click at [536, 82] on input at bounding box center [529, 79] width 189 height 16
click at [599, 349] on button "Send test email" at bounding box center [603, 344] width 59 height 17
click at [531, 78] on div "[EMAIL_ADDRESS][DOMAIN_NAME]" at bounding box center [498, 79] width 126 height 16
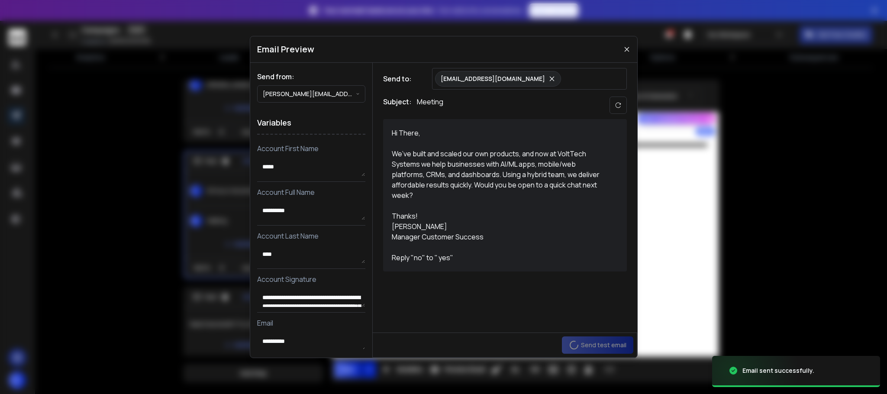
click at [549, 78] on icon at bounding box center [552, 78] width 7 height 7
click at [565, 78] on input at bounding box center [659, 79] width 189 height 16
click at [612, 347] on button "Send test email" at bounding box center [603, 344] width 59 height 17
click at [600, 78] on icon at bounding box center [602, 78] width 5 height 5
click at [494, 78] on input at bounding box center [529, 79] width 189 height 16
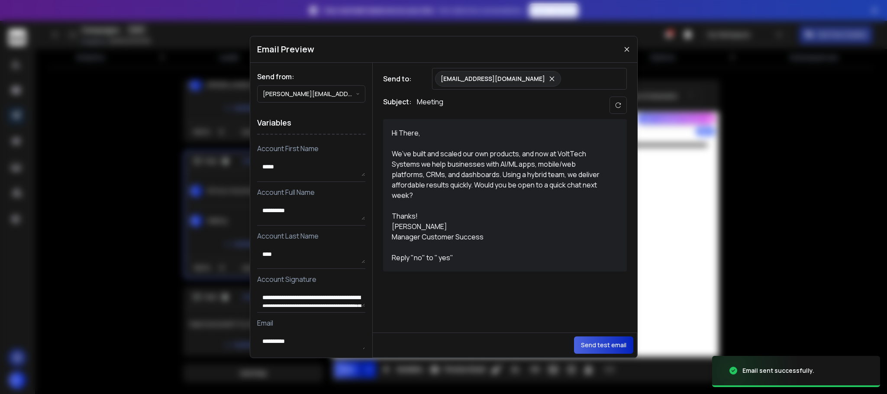
click at [605, 350] on button "Send test email" at bounding box center [603, 344] width 59 height 17
click at [549, 81] on icon at bounding box center [552, 78] width 7 height 7
click at [509, 81] on input at bounding box center [529, 79] width 189 height 16
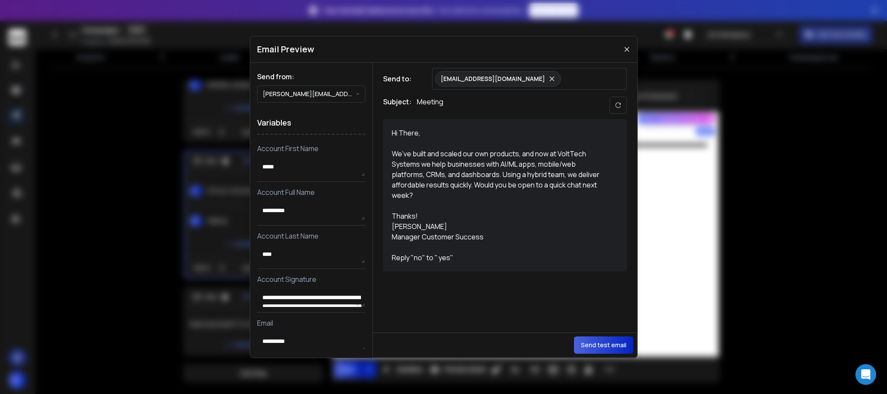
click at [549, 78] on icon at bounding box center [552, 78] width 7 height 7
click at [531, 78] on input at bounding box center [529, 79] width 189 height 16
click at [549, 82] on icon at bounding box center [552, 78] width 7 height 7
click at [531, 82] on input at bounding box center [529, 79] width 189 height 16
click at [598, 340] on button "Send test email" at bounding box center [603, 344] width 59 height 17
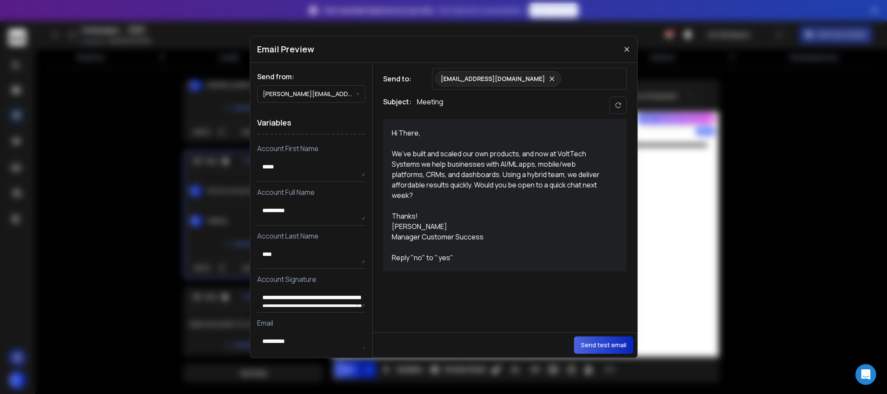
click at [541, 74] on div "[EMAIL_ADDRESS][DOMAIN_NAME]" at bounding box center [498, 79] width 126 height 16
click at [549, 77] on icon at bounding box center [552, 78] width 7 height 7
click at [541, 77] on input at bounding box center [529, 79] width 189 height 16
click at [591, 342] on button "Send test email" at bounding box center [603, 344] width 59 height 17
click at [517, 73] on div "[PERSON_NAME][EMAIL_ADDRESS][DOMAIN_NAME]" at bounding box center [529, 79] width 195 height 22
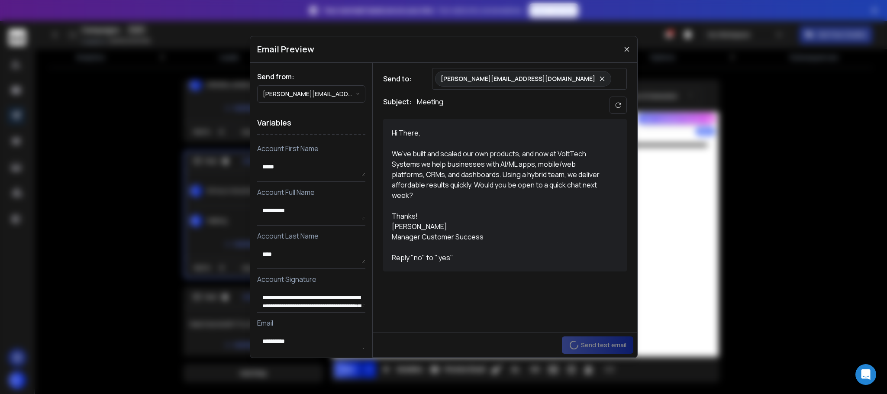
click at [599, 75] on icon at bounding box center [602, 78] width 7 height 7
click at [615, 75] on input at bounding box center [709, 79] width 189 height 16
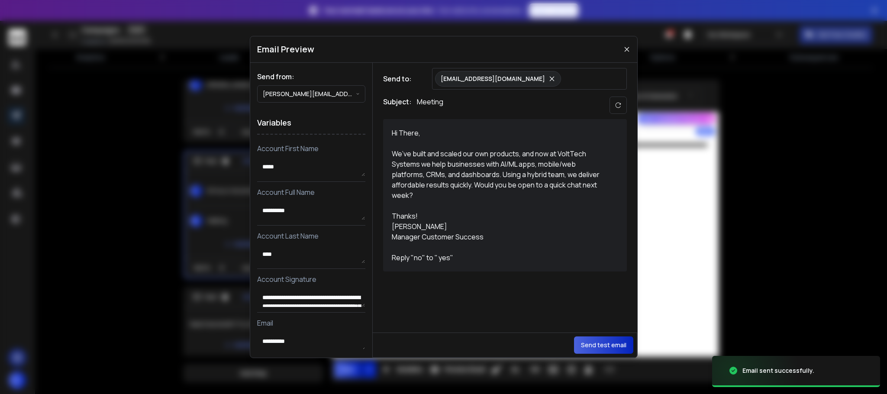
click at [593, 344] on button "Send test email" at bounding box center [603, 344] width 59 height 17
click at [550, 77] on icon at bounding box center [552, 78] width 5 height 5
click at [533, 77] on input at bounding box center [529, 79] width 189 height 16
click at [596, 343] on button "Send test email" at bounding box center [603, 344] width 59 height 17
click at [549, 78] on icon at bounding box center [552, 78] width 7 height 7
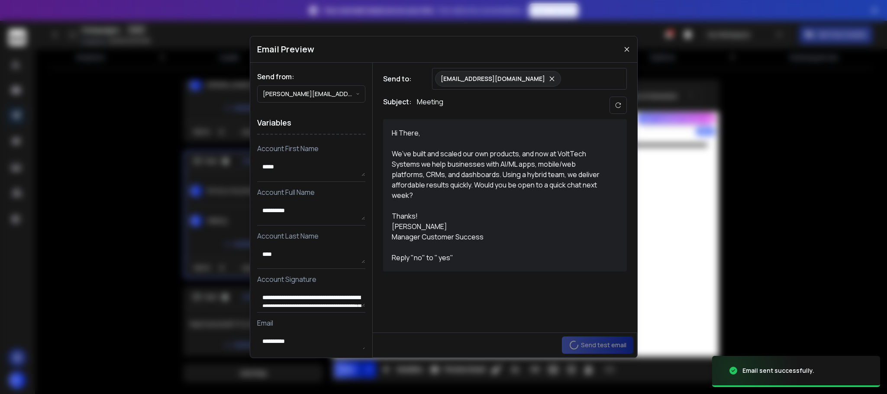
click at [565, 78] on input at bounding box center [659, 79] width 189 height 16
click at [610, 348] on button "Send test email" at bounding box center [603, 344] width 59 height 17
click at [514, 84] on div "[EMAIL_ADDRESS][DOMAIN_NAME]" at bounding box center [498, 79] width 126 height 16
click at [549, 81] on icon at bounding box center [552, 78] width 7 height 7
click at [514, 81] on input at bounding box center [529, 79] width 189 height 16
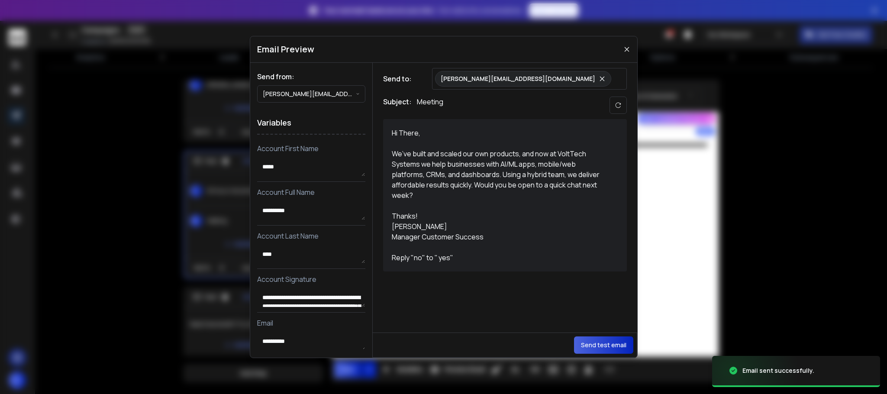
click at [614, 347] on button "Send test email" at bounding box center [603, 344] width 59 height 17
click at [599, 80] on icon at bounding box center [602, 78] width 7 height 7
click at [615, 80] on input at bounding box center [709, 79] width 189 height 16
click at [600, 348] on button "Send test email" at bounding box center [603, 344] width 59 height 17
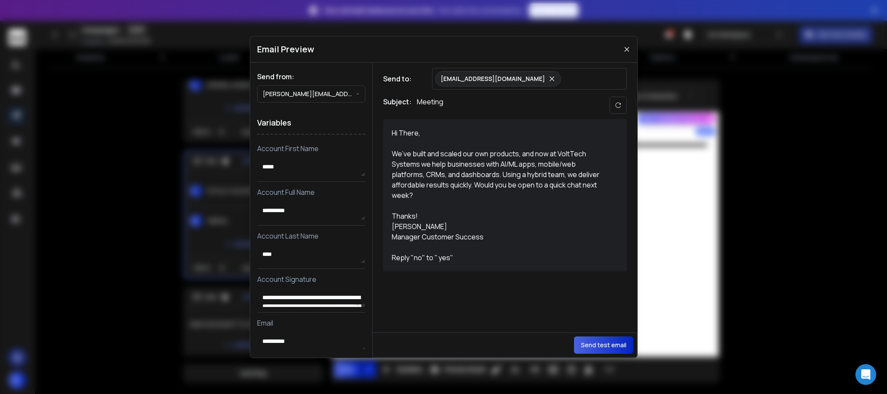
click at [549, 78] on icon at bounding box center [552, 78] width 7 height 7
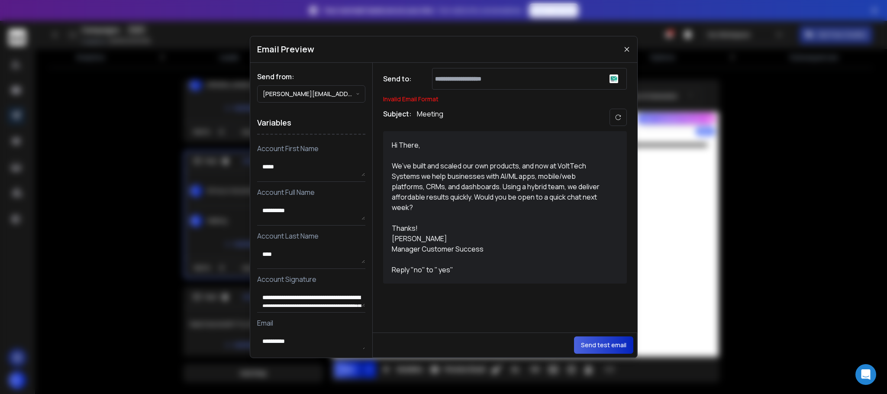
click at [522, 78] on input at bounding box center [529, 79] width 189 height 16
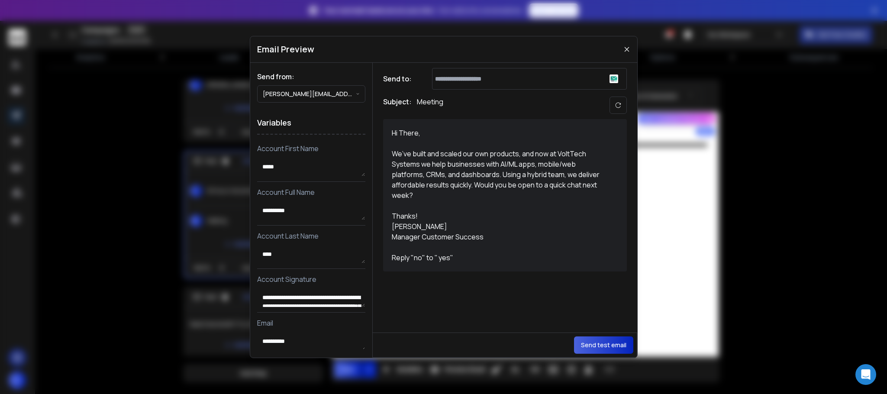
click at [537, 78] on input at bounding box center [529, 79] width 189 height 16
click at [550, 77] on icon at bounding box center [552, 78] width 7 height 7
click at [550, 77] on div at bounding box center [529, 79] width 195 height 22
click at [585, 350] on button "Send test email" at bounding box center [603, 344] width 59 height 17
click at [552, 78] on icon at bounding box center [552, 78] width 7 height 7
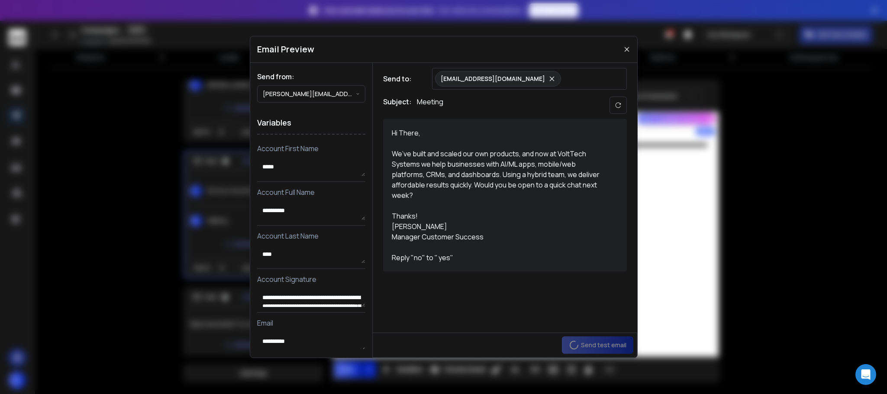
click at [565, 78] on input at bounding box center [659, 79] width 189 height 16
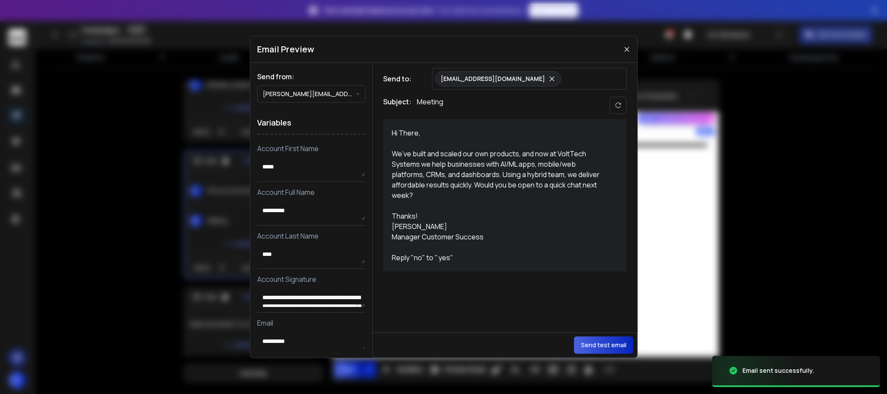
click at [598, 351] on button "Send test email" at bounding box center [603, 344] width 59 height 17
click at [549, 81] on icon at bounding box center [552, 78] width 7 height 7
click at [516, 81] on input at bounding box center [529, 79] width 189 height 16
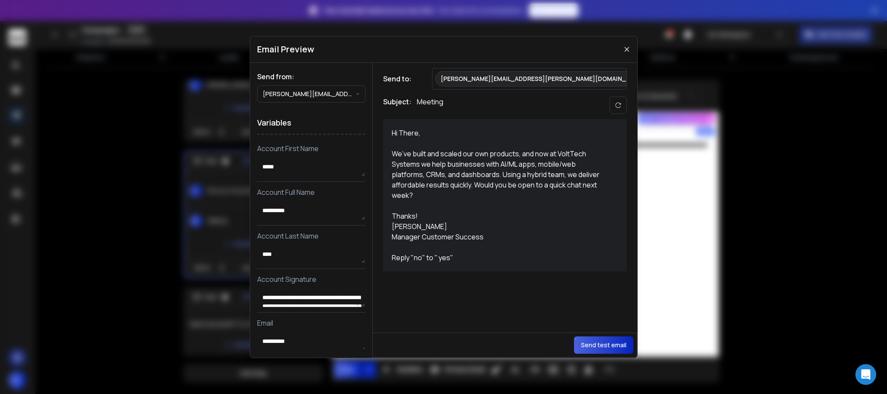
click at [649, 80] on icon at bounding box center [652, 78] width 7 height 7
click at [524, 80] on input at bounding box center [529, 79] width 189 height 16
click at [595, 348] on button "Send test email" at bounding box center [603, 344] width 59 height 17
click at [550, 78] on icon at bounding box center [552, 78] width 5 height 5
click at [565, 78] on input at bounding box center [659, 79] width 189 height 16
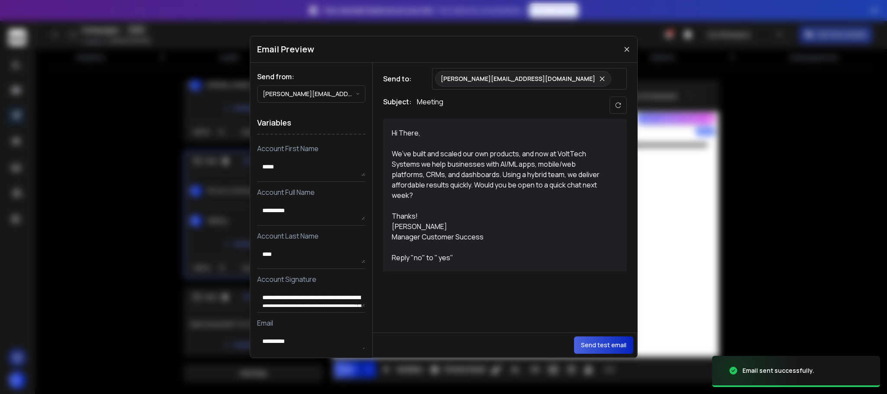
click at [611, 349] on button "Send test email" at bounding box center [603, 344] width 59 height 17
